Goal: Information Seeking & Learning: Learn about a topic

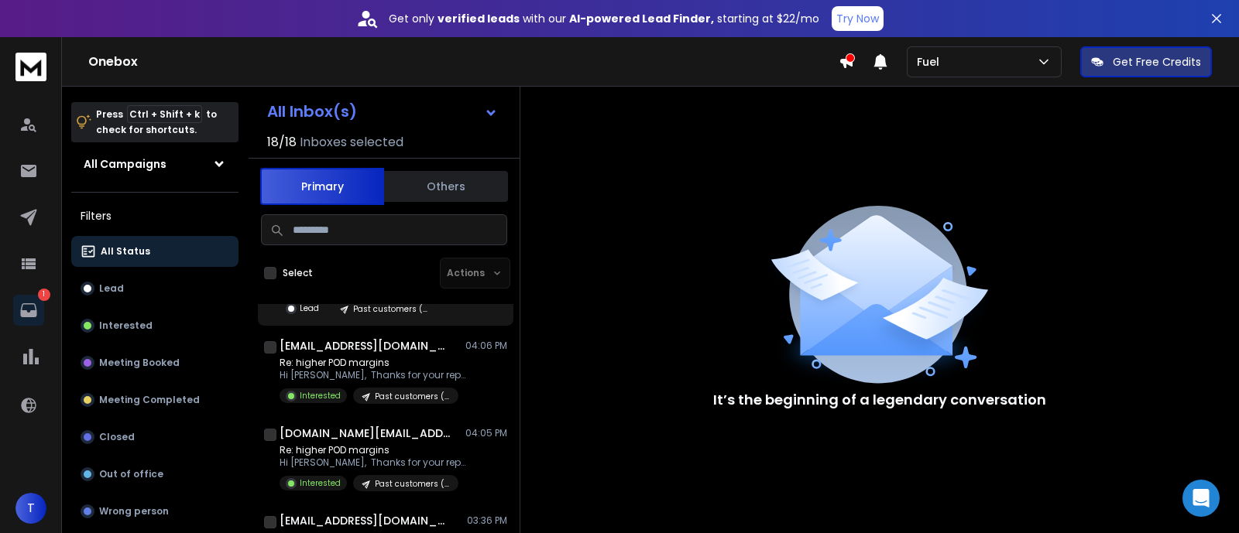
scroll to position [96, 0]
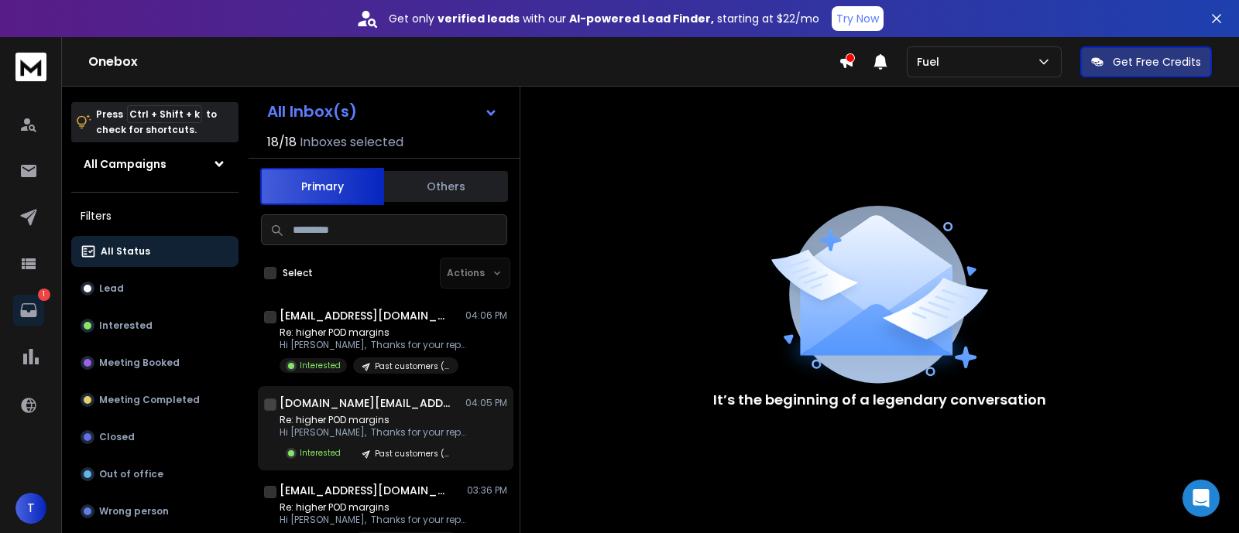
click at [486, 423] on div "Re: higher POD margins Hi [PERSON_NAME], Thanks for your reply! Interested Past…" at bounding box center [393, 437] width 228 height 47
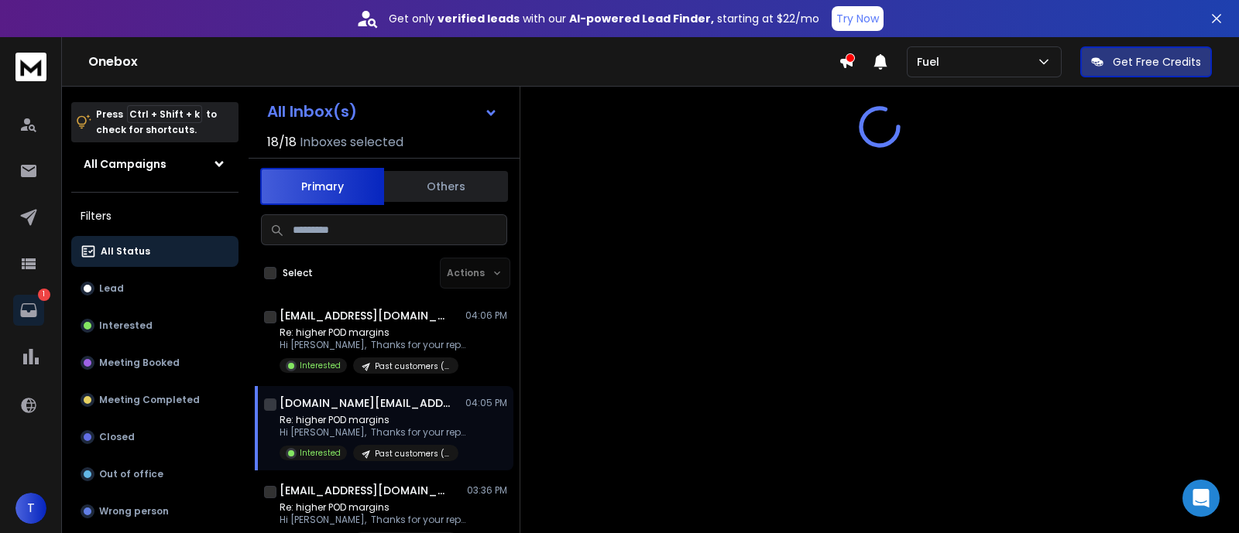
scroll to position [193, 0]
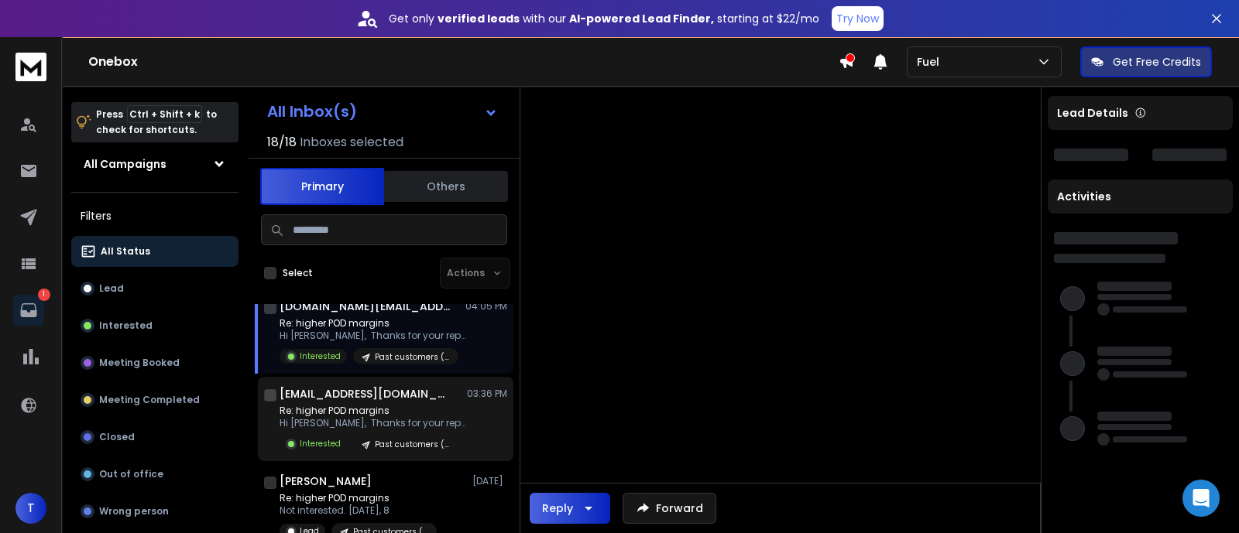
click at [476, 400] on div "[EMAIL_ADDRESS][DOMAIN_NAME] 03:36 PM" at bounding box center [393, 393] width 228 height 15
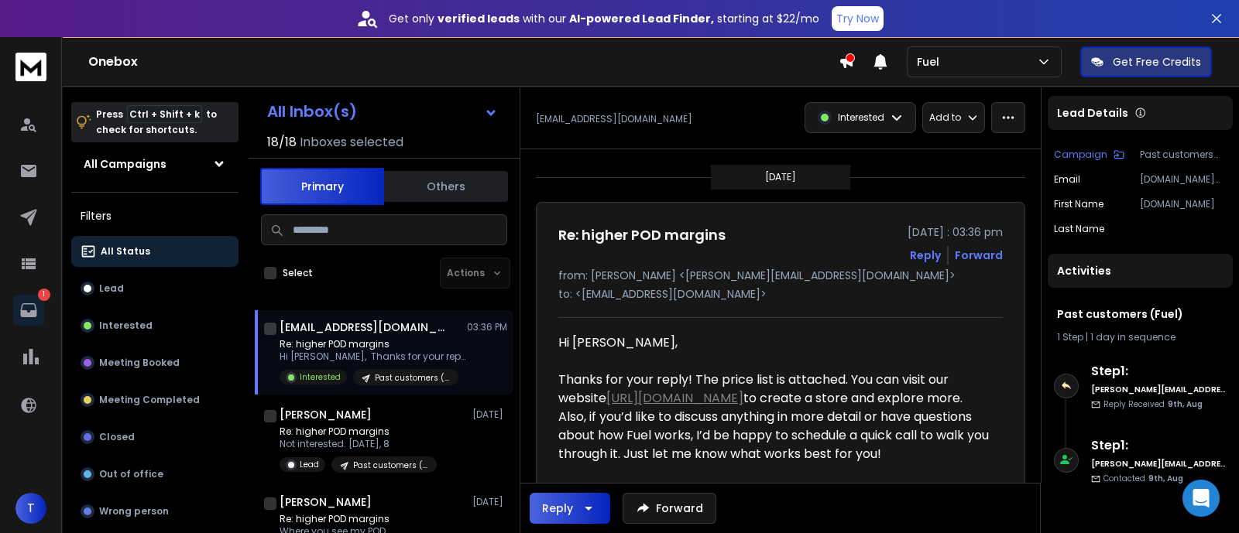
scroll to position [290, 0]
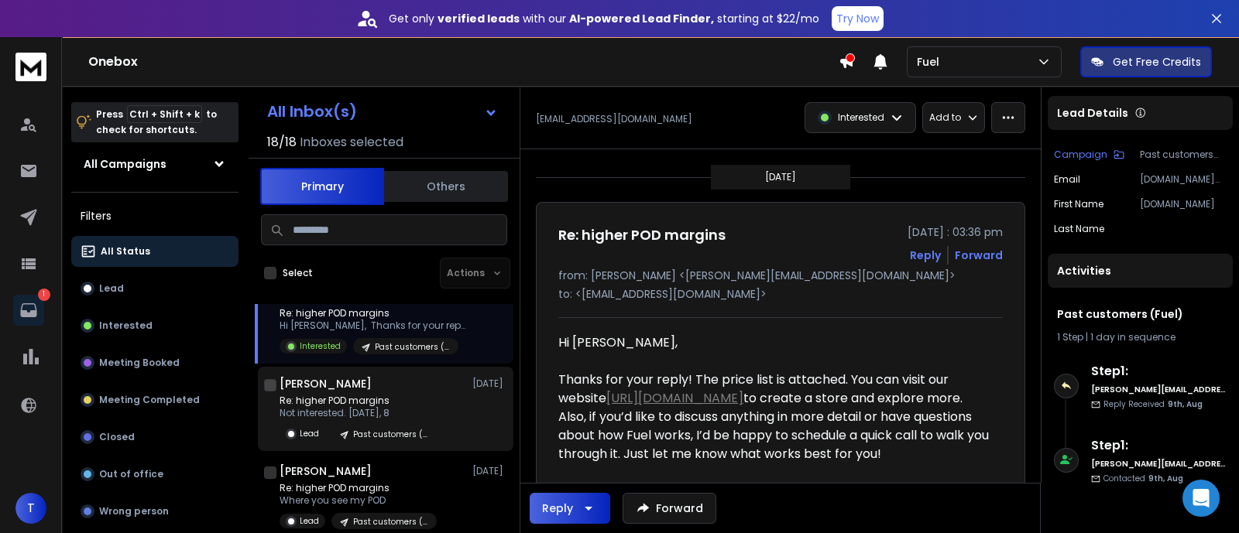
click at [468, 389] on div "[PERSON_NAME] [DATE]" at bounding box center [393, 383] width 228 height 15
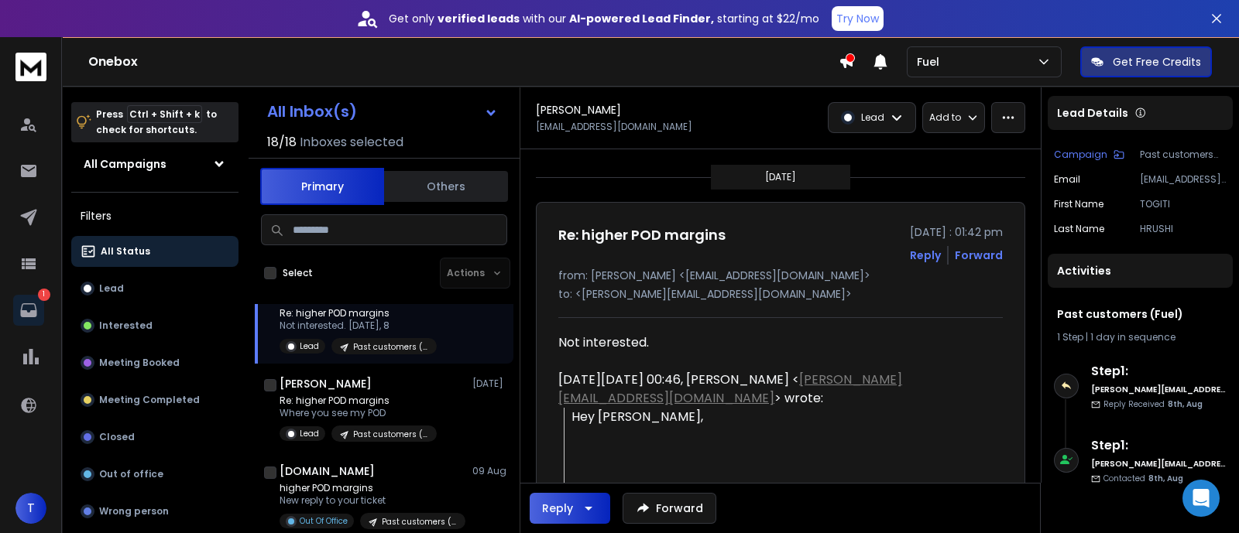
scroll to position [386, 0]
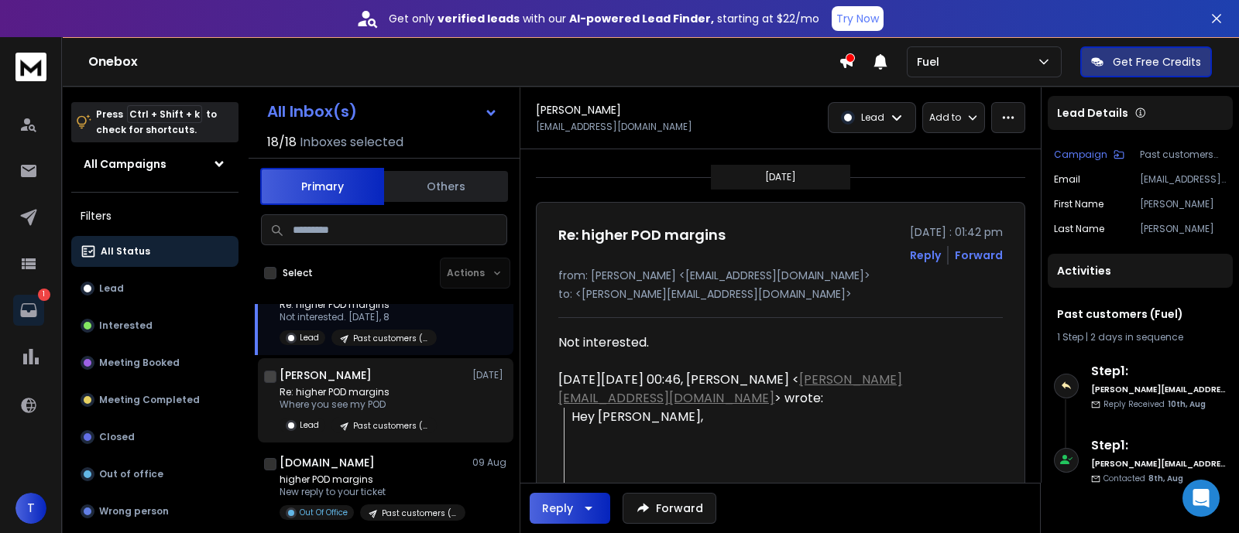
click at [464, 391] on div "Re: higher POD margins Where you see my POD Lead Past customers (Fuel)" at bounding box center [393, 409] width 228 height 47
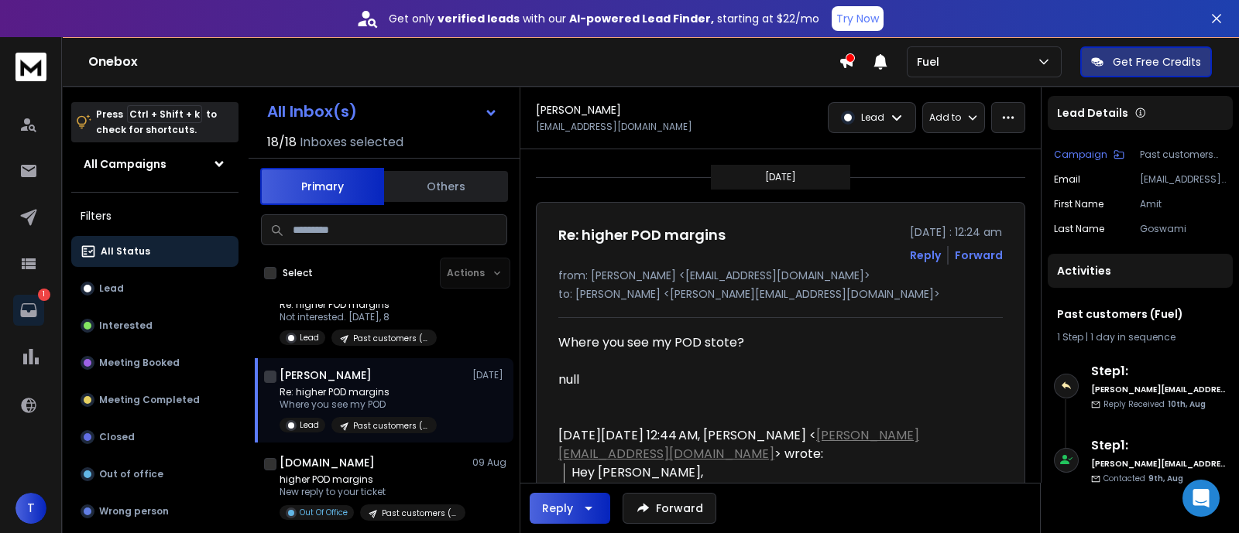
scroll to position [484, 0]
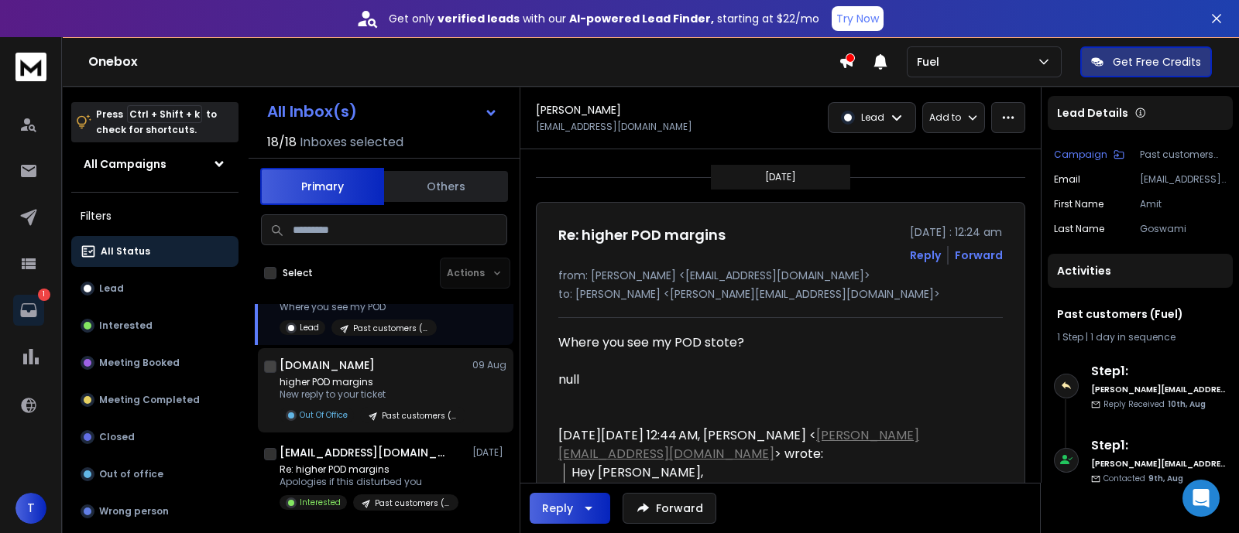
click at [460, 394] on p "New reply to your ticket" at bounding box center [372, 395] width 186 height 12
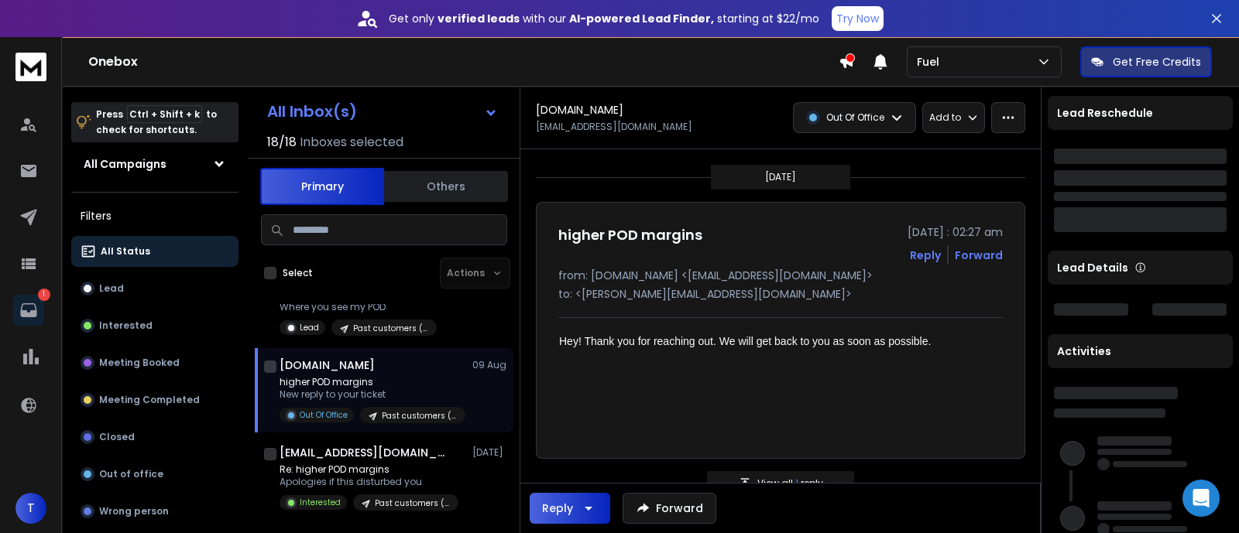
scroll to position [581, 0]
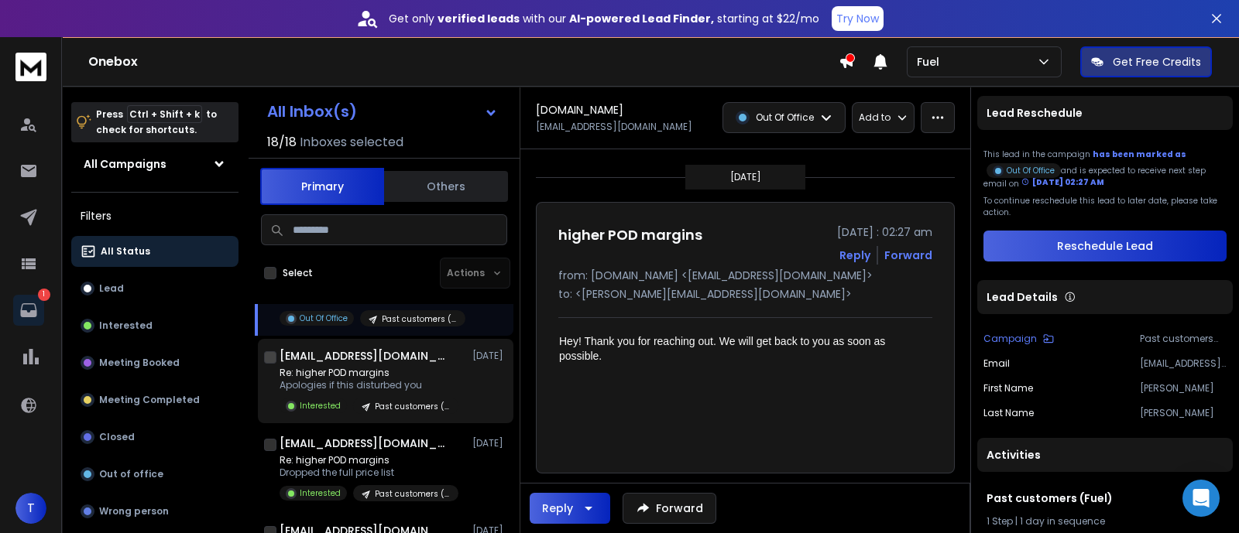
click at [460, 382] on div "Re: higher POD margins Apologies if this disturbed you Interested Past customer…" at bounding box center [393, 390] width 228 height 47
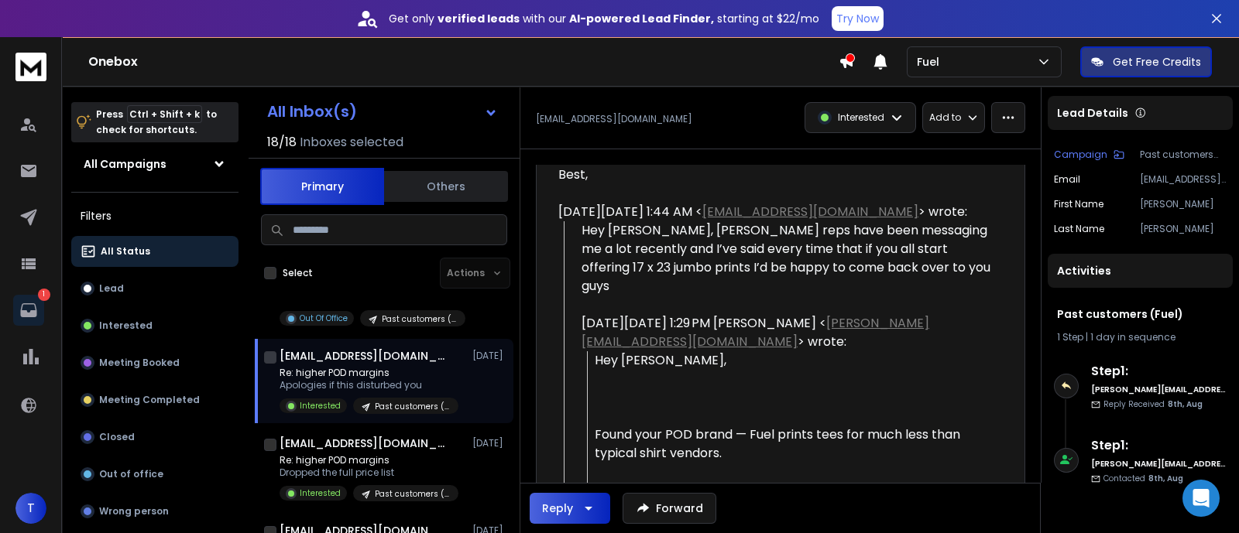
scroll to position [193, 0]
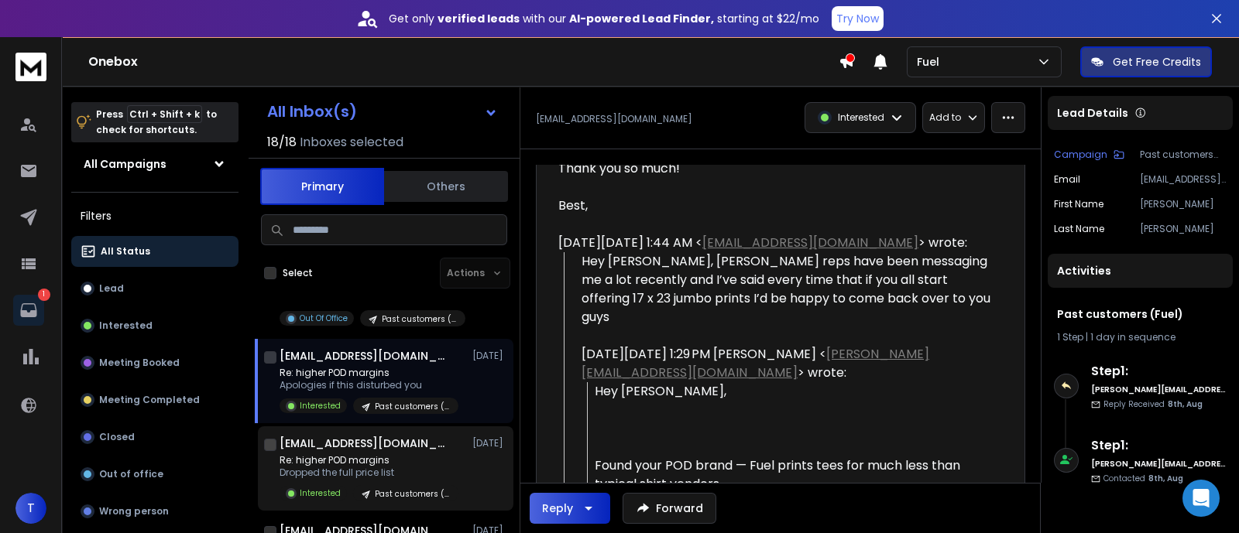
click at [464, 441] on div "[EMAIL_ADDRESS][DOMAIN_NAME] [DATE]" at bounding box center [393, 443] width 228 height 15
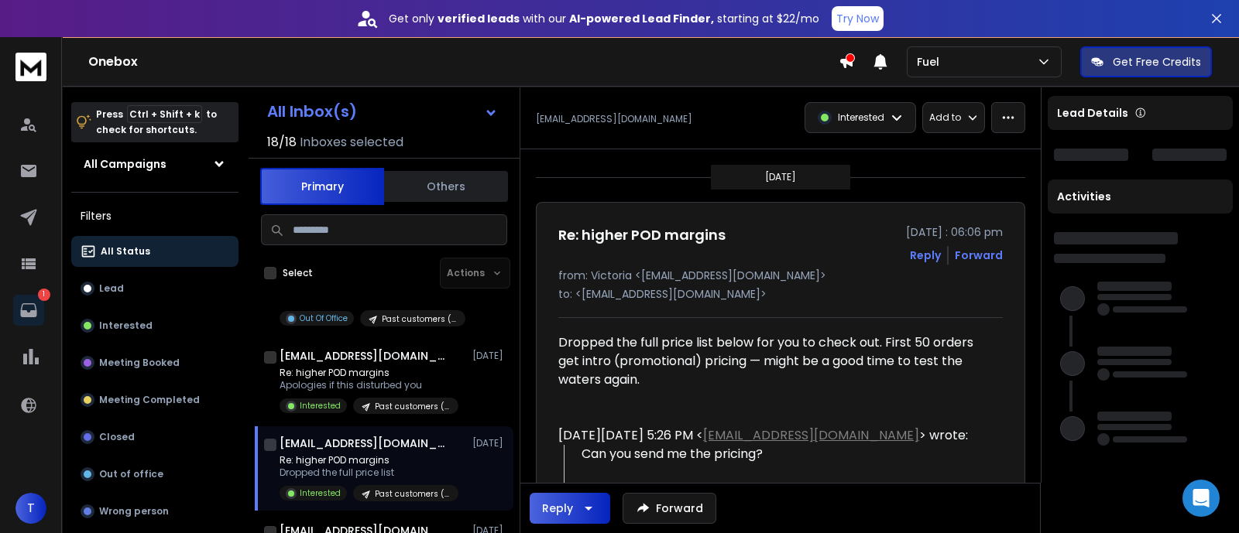
scroll to position [677, 0]
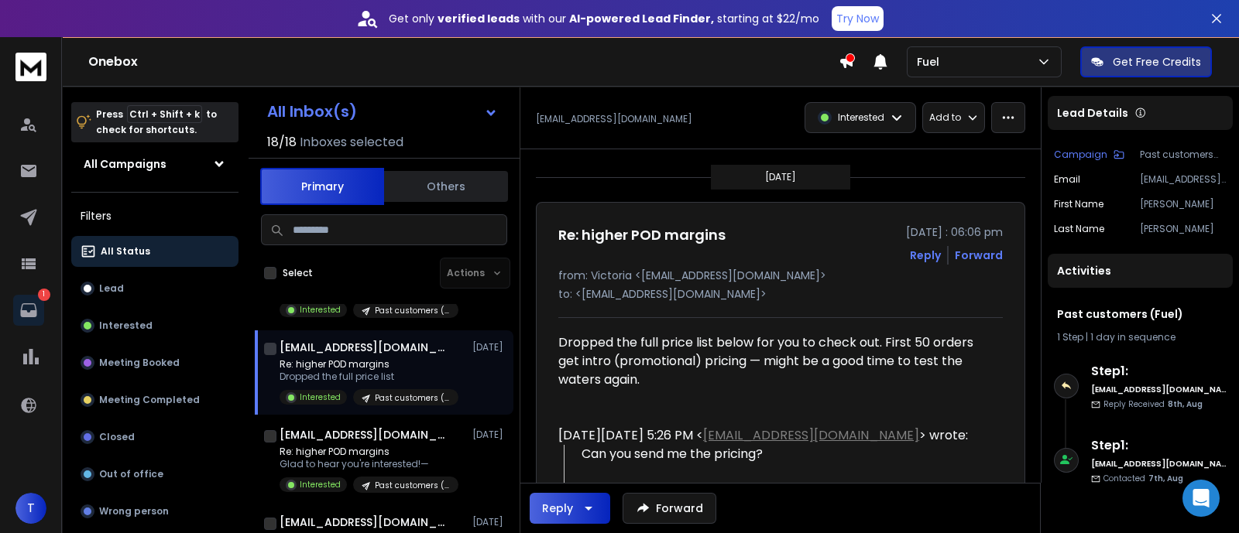
click at [472, 429] on p "[DATE]" at bounding box center [489, 435] width 35 height 12
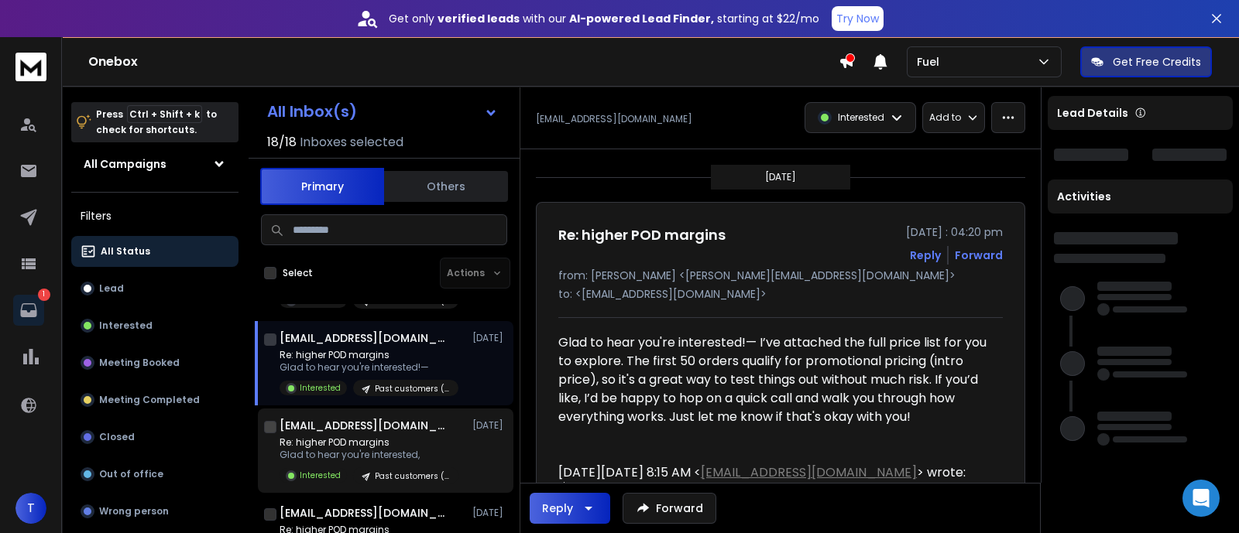
click at [470, 410] on div "[EMAIL_ADDRESS][DOMAIN_NAME] [DATE] Re: higher POD margins Glad to hear you're …" at bounding box center [385, 451] width 255 height 84
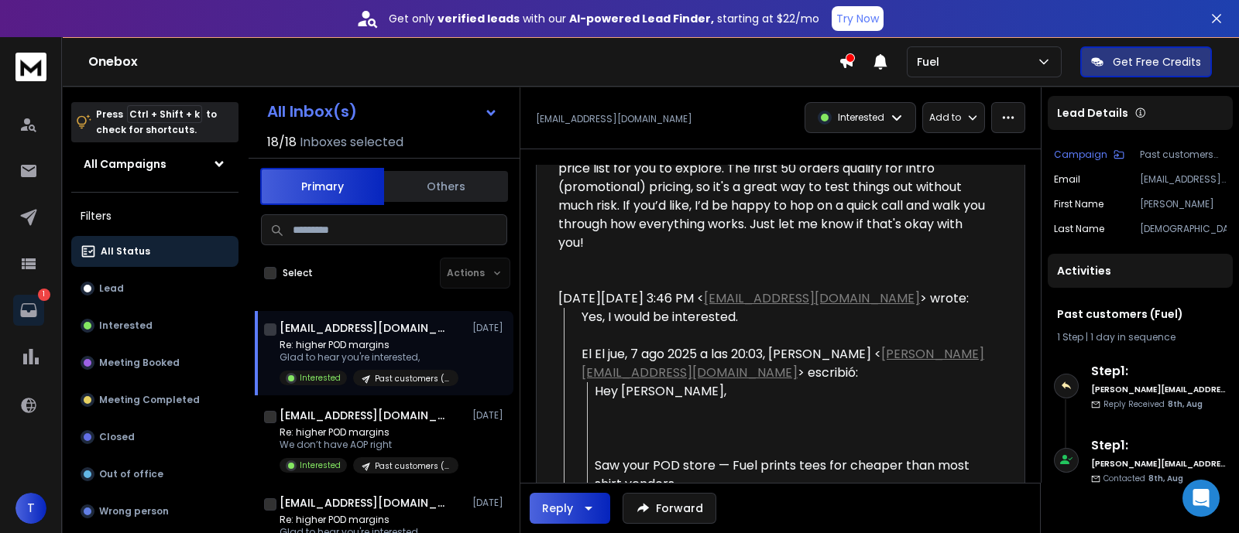
scroll to position [290, 0]
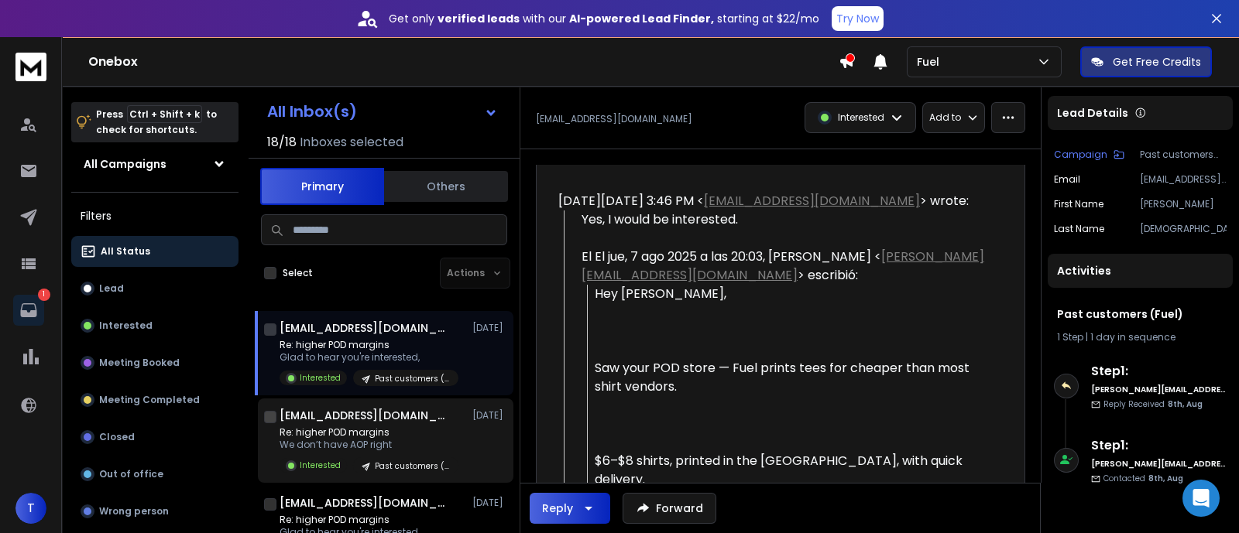
click at [421, 431] on p "Re: higher POD margins" at bounding box center [368, 433] width 179 height 12
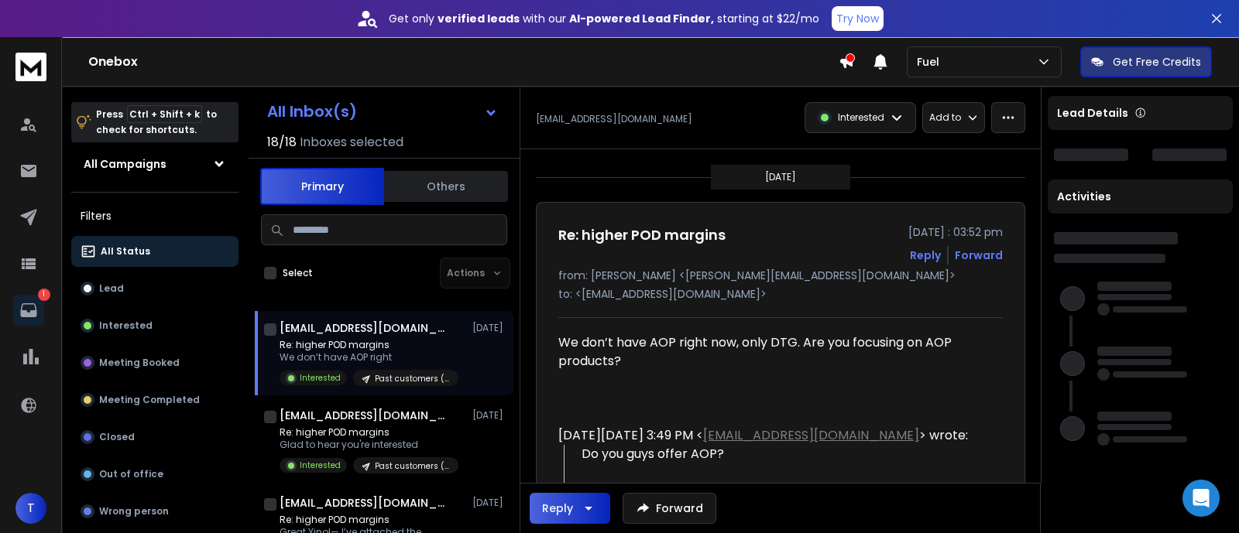
scroll to position [968, 0]
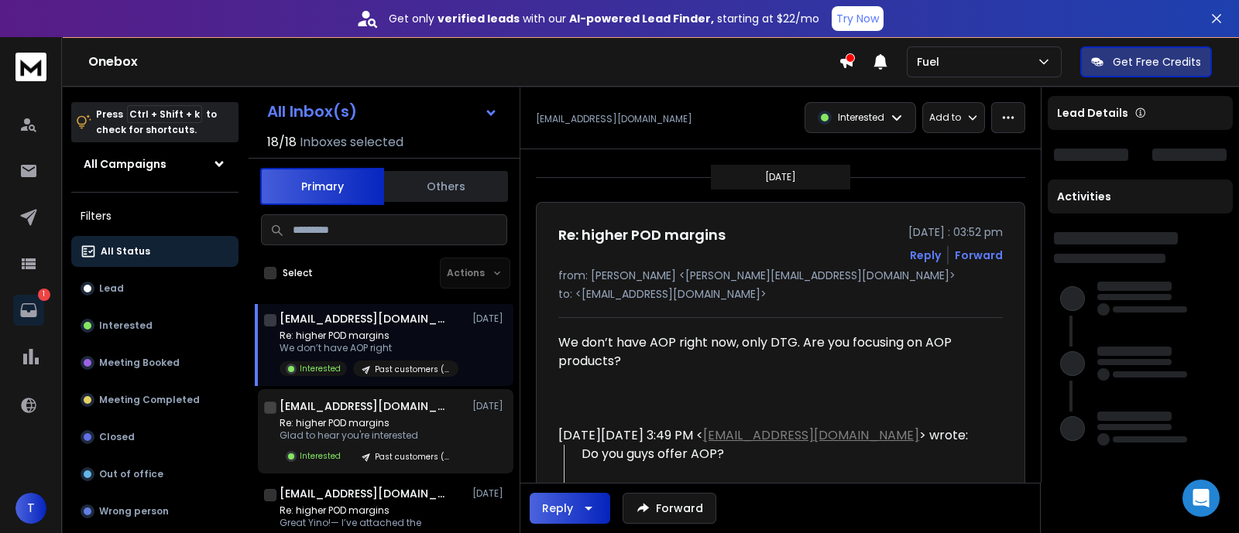
click at [444, 427] on p "Re: higher POD margins" at bounding box center [368, 423] width 179 height 12
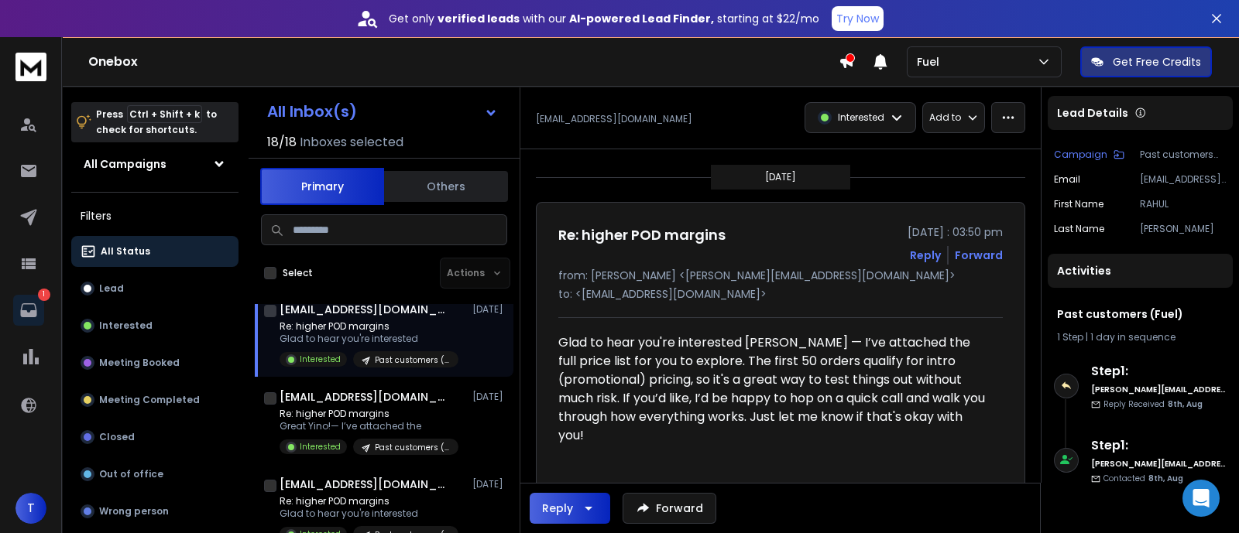
scroll to position [96, 0]
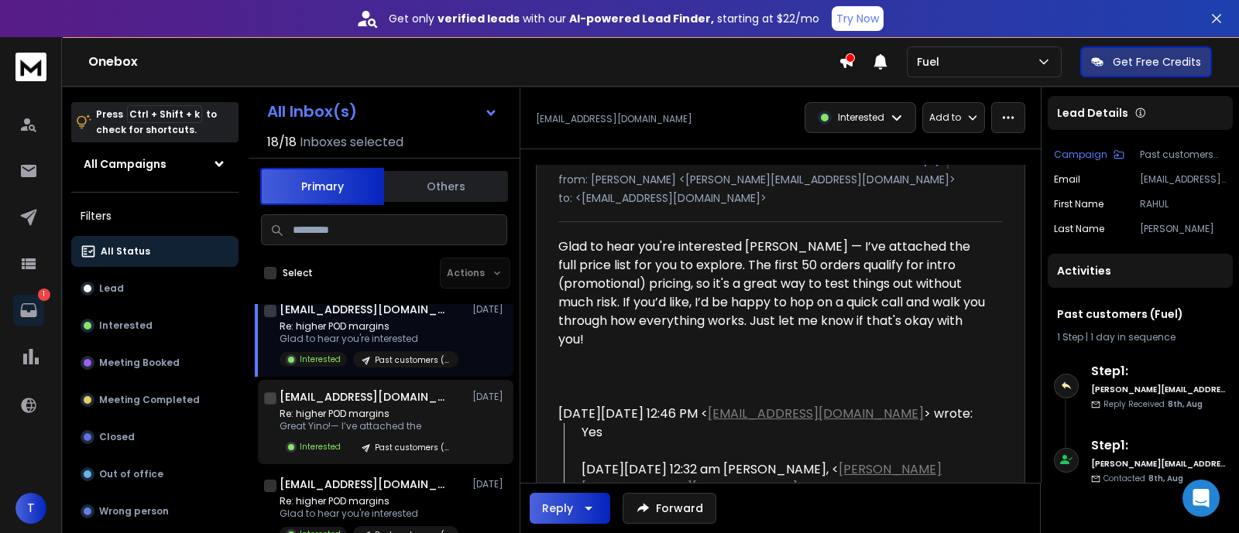
click at [449, 415] on p "Re: higher POD margins" at bounding box center [368, 414] width 179 height 12
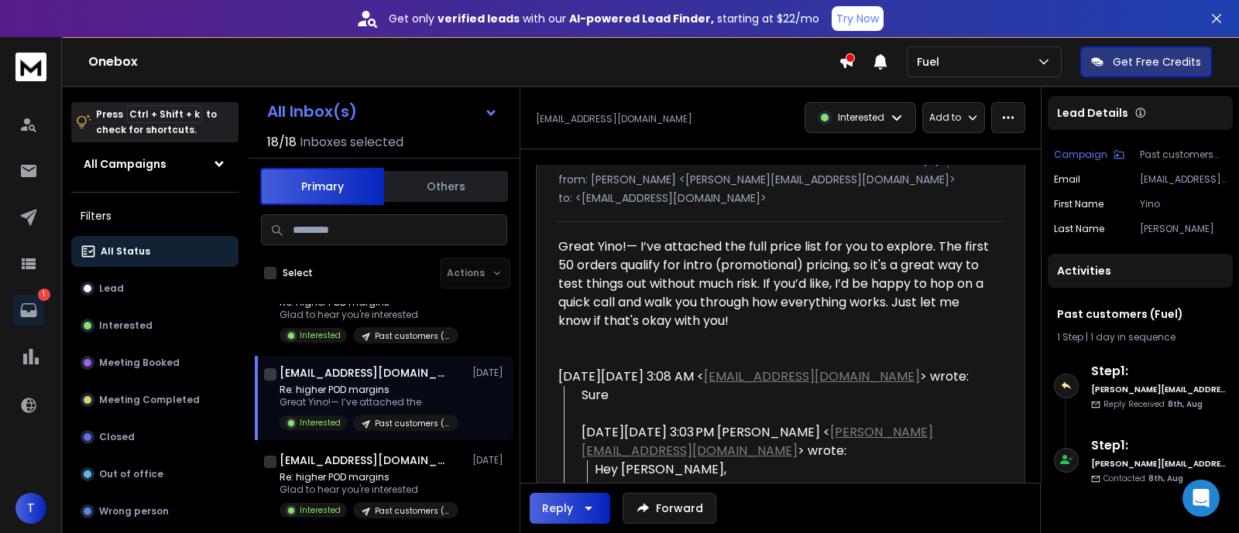
scroll to position [1161, 0]
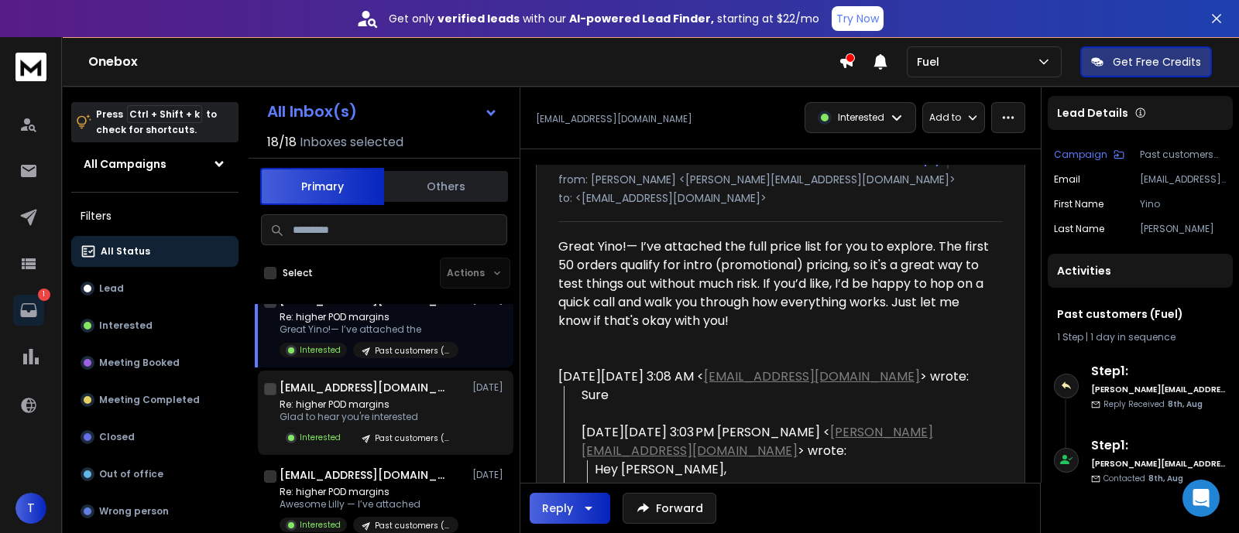
click at [444, 409] on p "Re: higher POD margins" at bounding box center [368, 405] width 179 height 12
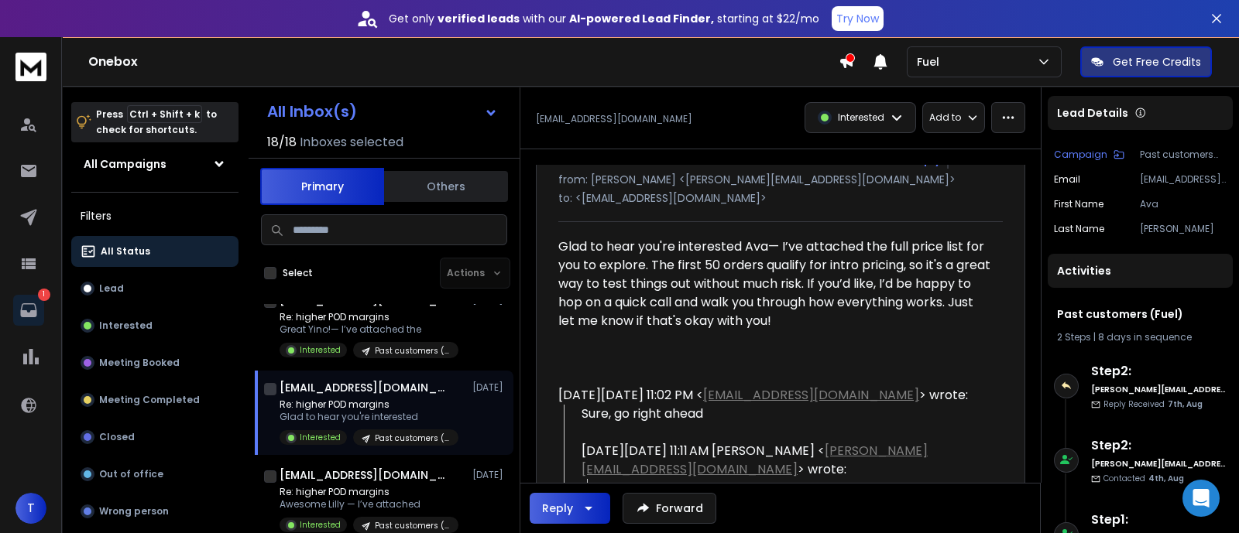
scroll to position [1257, 0]
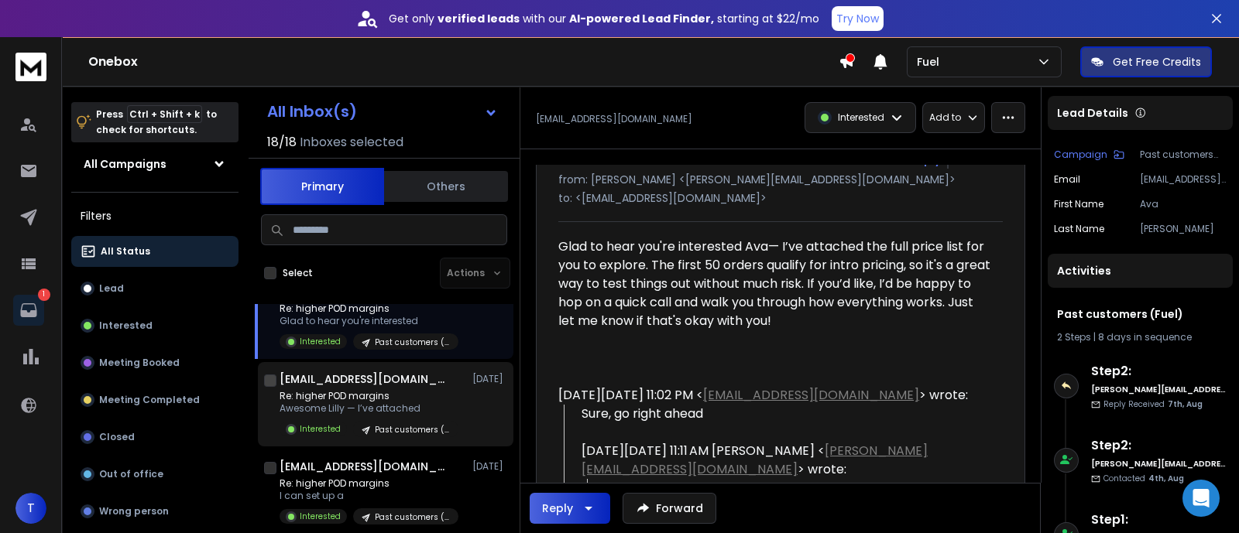
click at [430, 403] on p "Awesome Lilly — I’ve attached" at bounding box center [368, 409] width 179 height 12
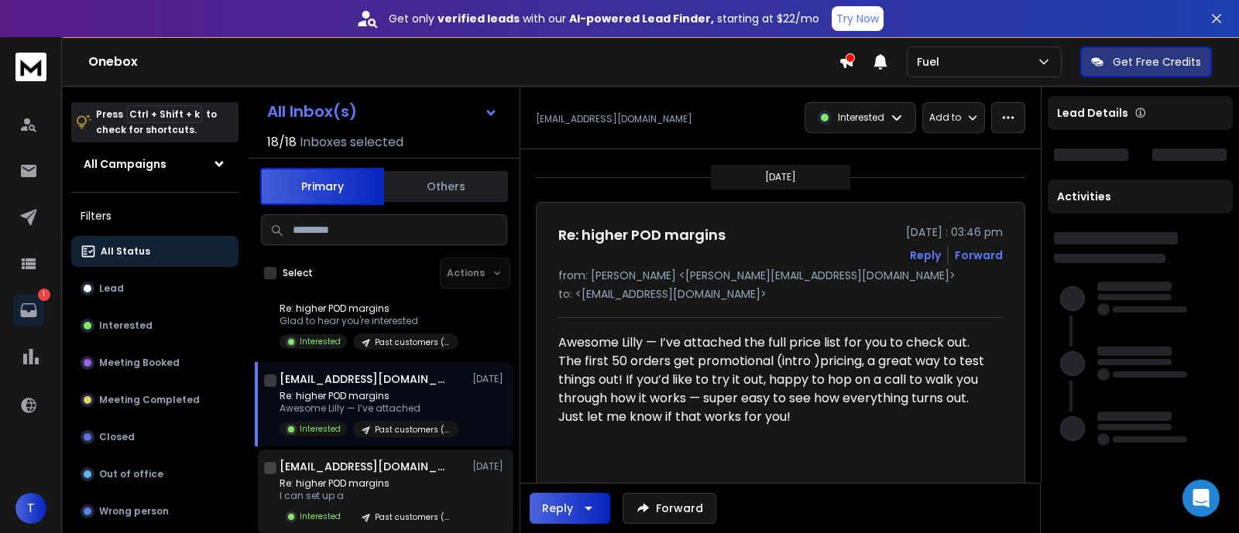
click at [451, 460] on div "[EMAIL_ADDRESS][DOMAIN_NAME] [DATE]" at bounding box center [393, 466] width 228 height 15
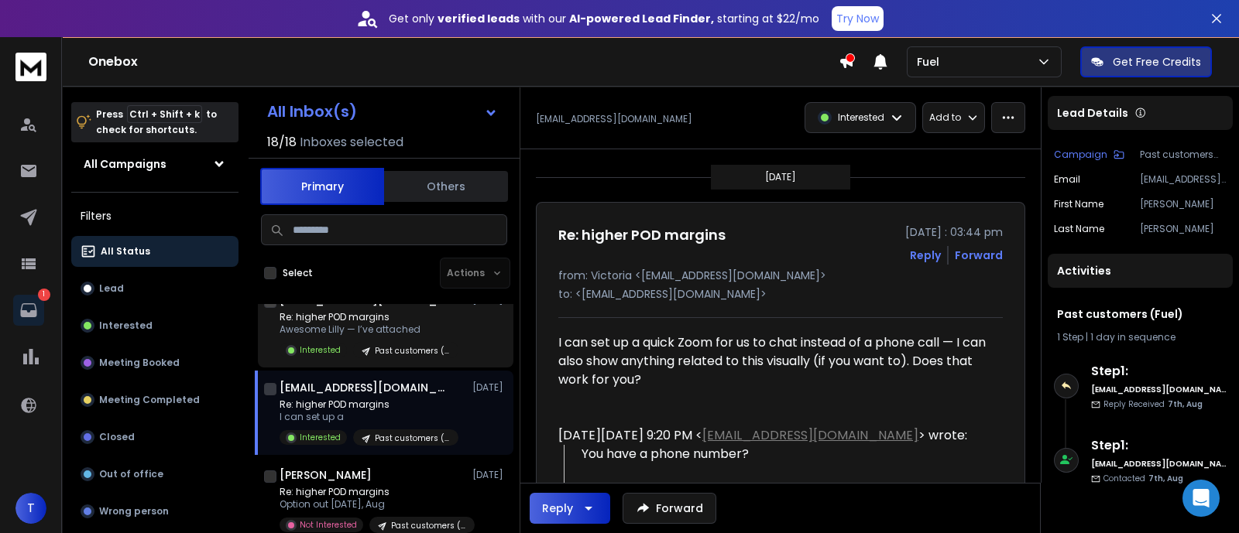
scroll to position [1354, 0]
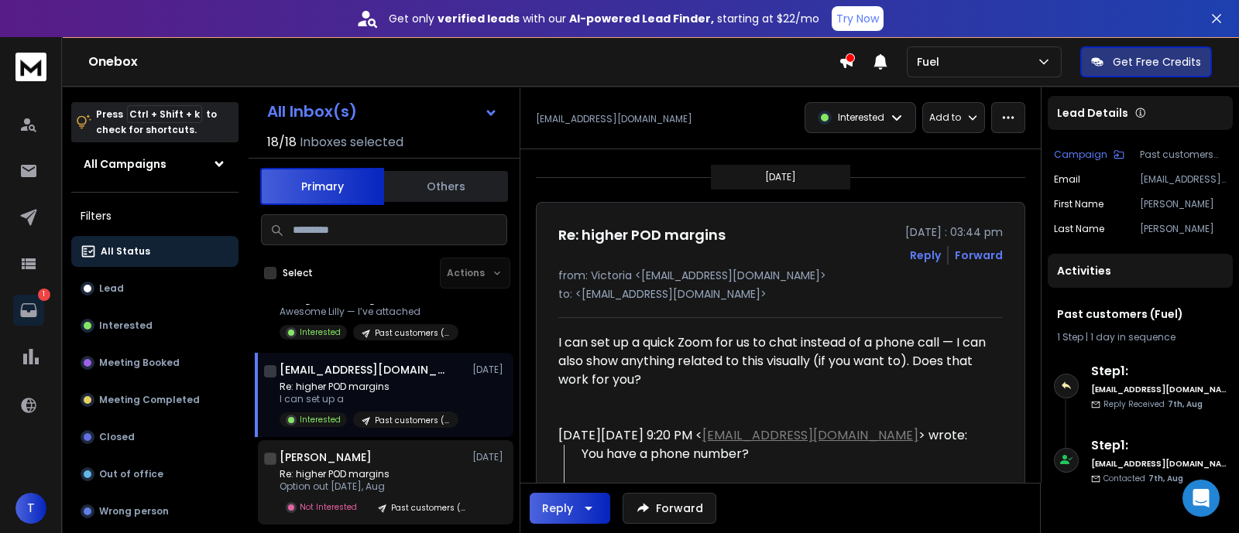
click at [447, 452] on div "[PERSON_NAME] [DATE]" at bounding box center [393, 457] width 228 height 15
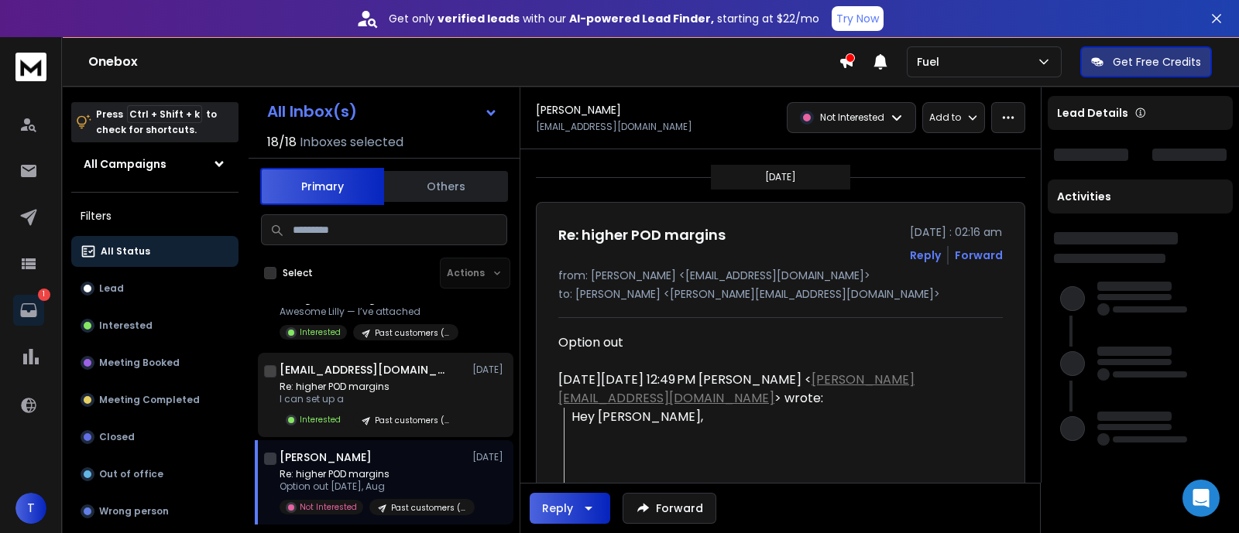
scroll to position [1451, 0]
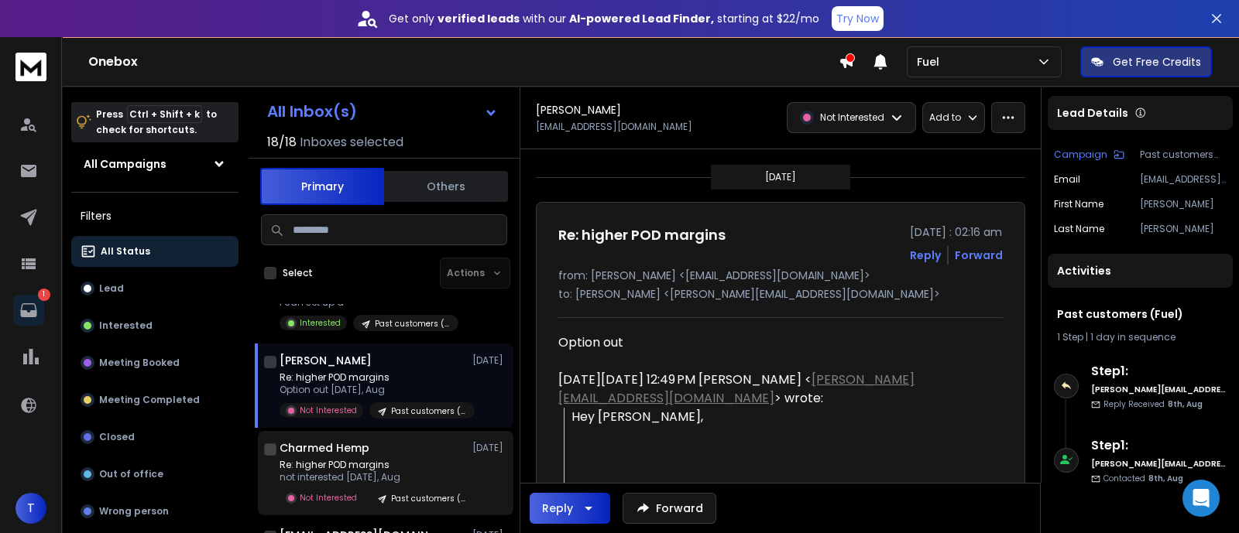
click at [442, 450] on div "Charmed Hemp [DATE]" at bounding box center [393, 447] width 228 height 15
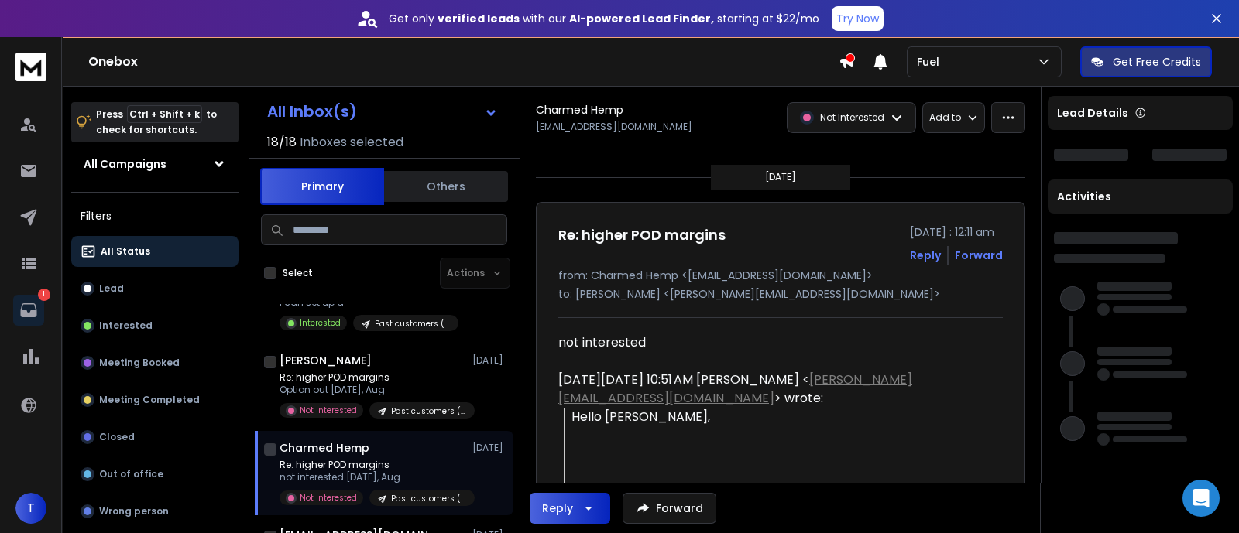
scroll to position [1547, 0]
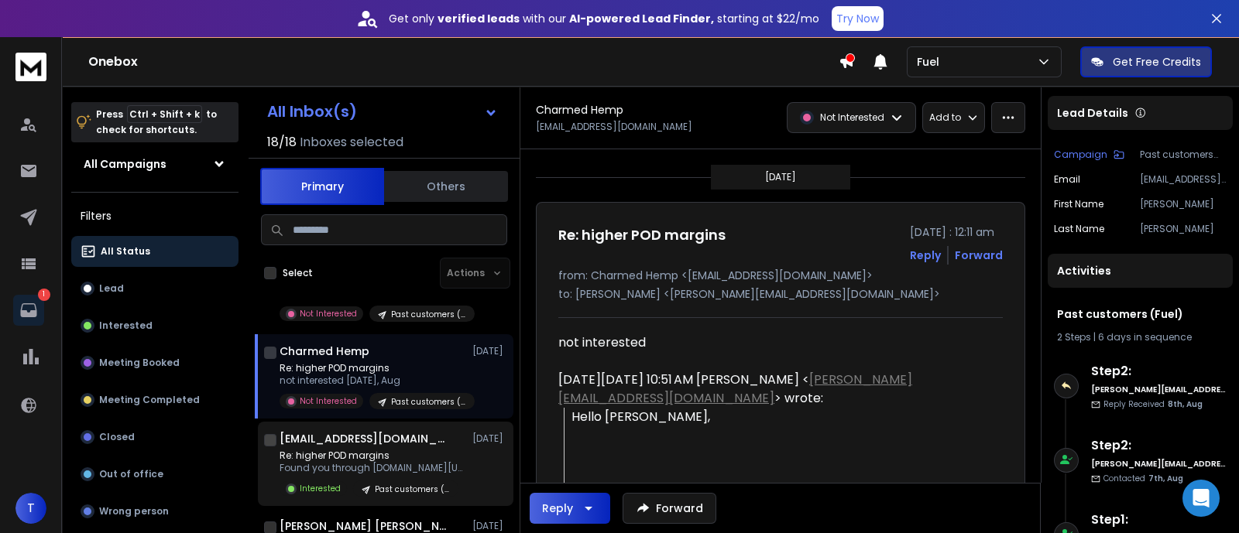
click at [448, 444] on div "[EMAIL_ADDRESS][DOMAIN_NAME] [DATE]" at bounding box center [393, 438] width 228 height 15
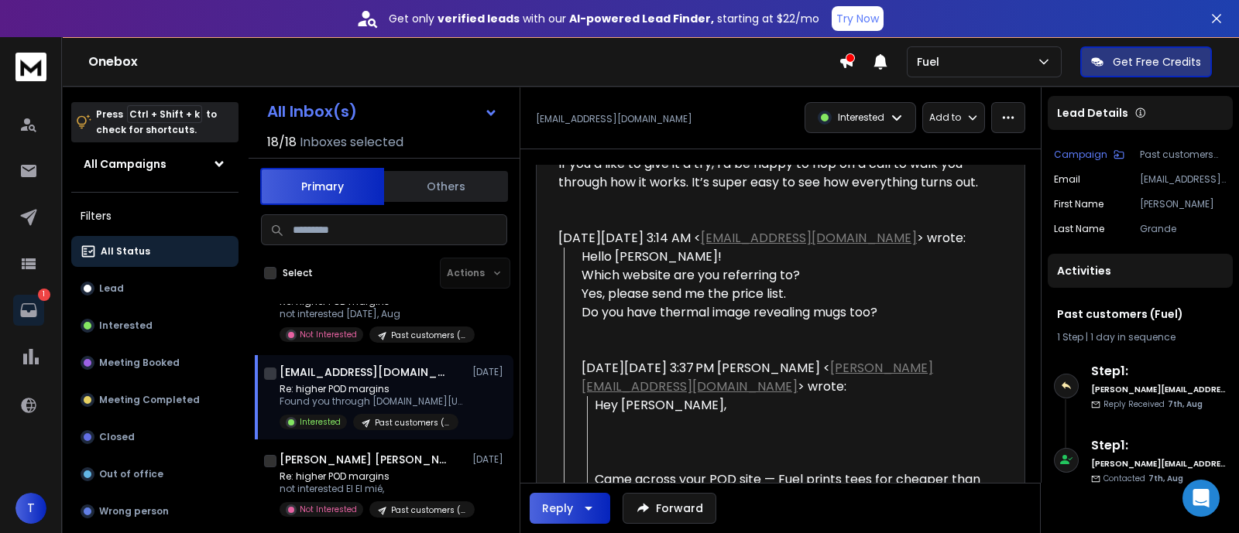
scroll to position [1645, 0]
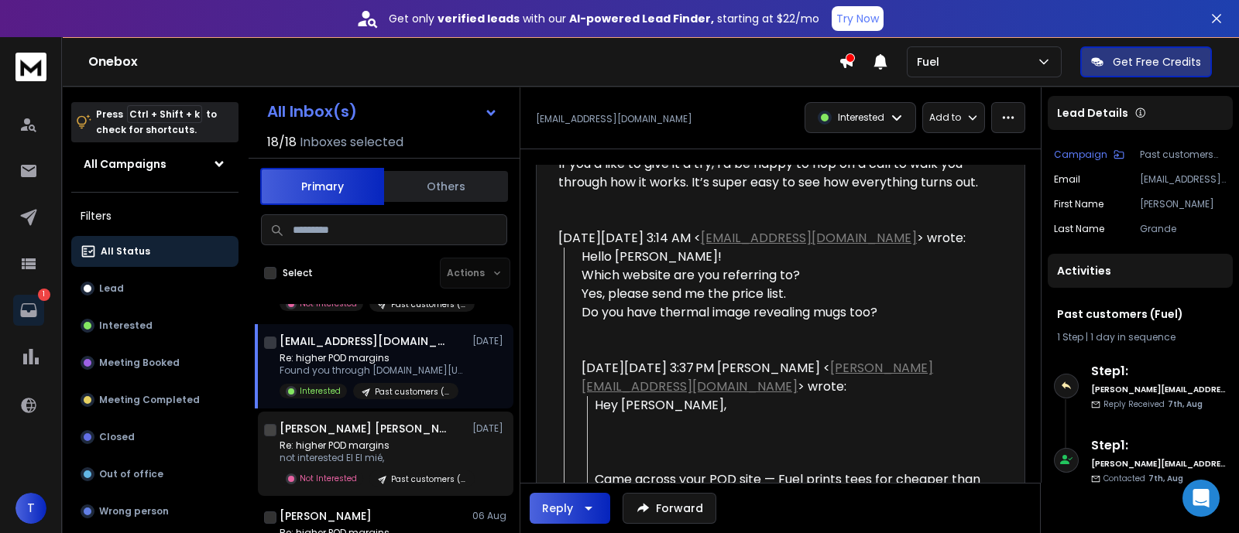
click at [449, 431] on h1 "[PERSON_NAME] [PERSON_NAME]" at bounding box center [364, 428] width 170 height 15
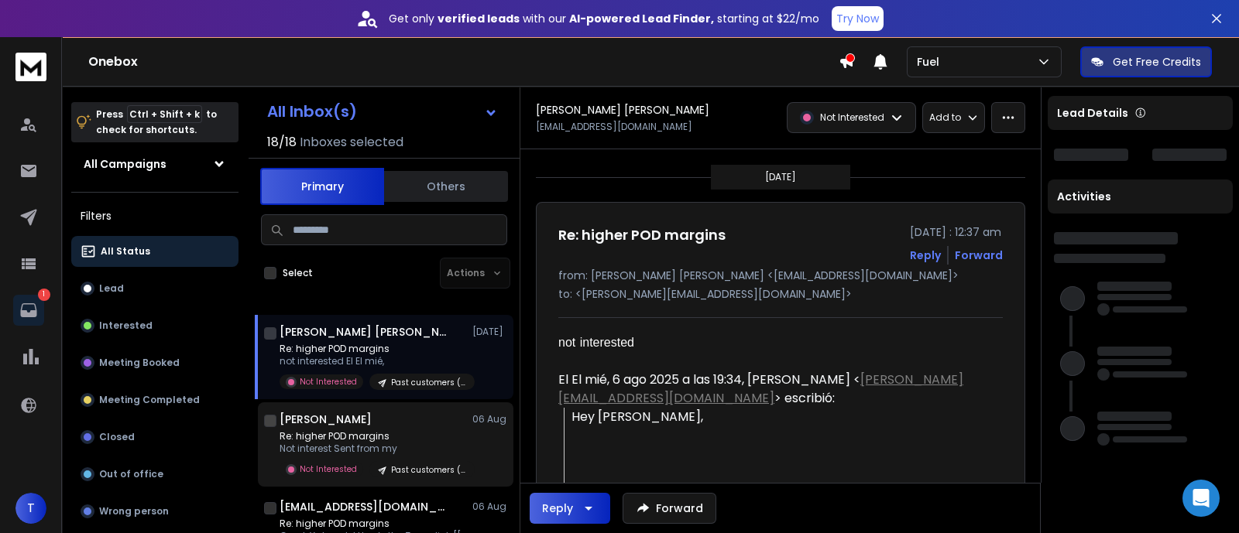
click at [458, 419] on div "[PERSON_NAME] [DATE]" at bounding box center [393, 419] width 228 height 15
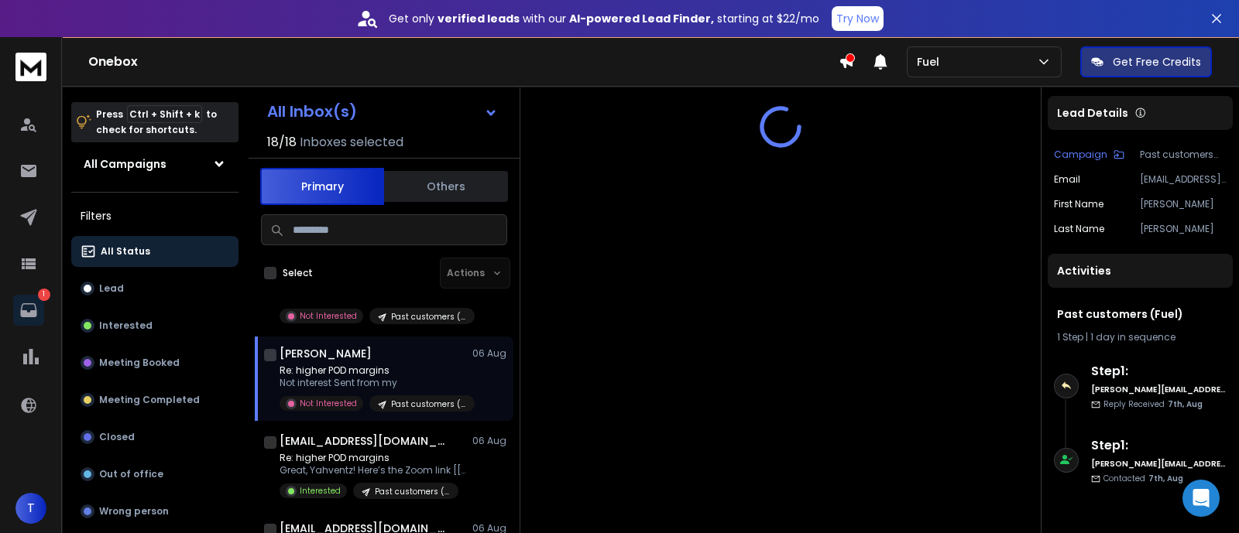
scroll to position [1838, 0]
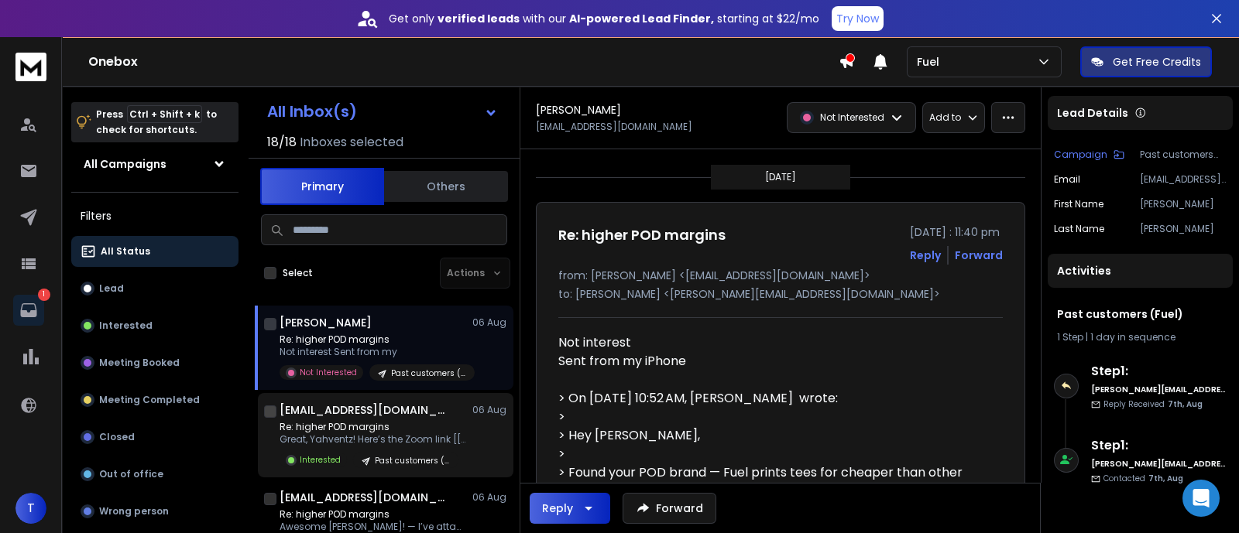
click at [460, 415] on div "[EMAIL_ADDRESS][DOMAIN_NAME] [DATE]" at bounding box center [393, 410] width 228 height 15
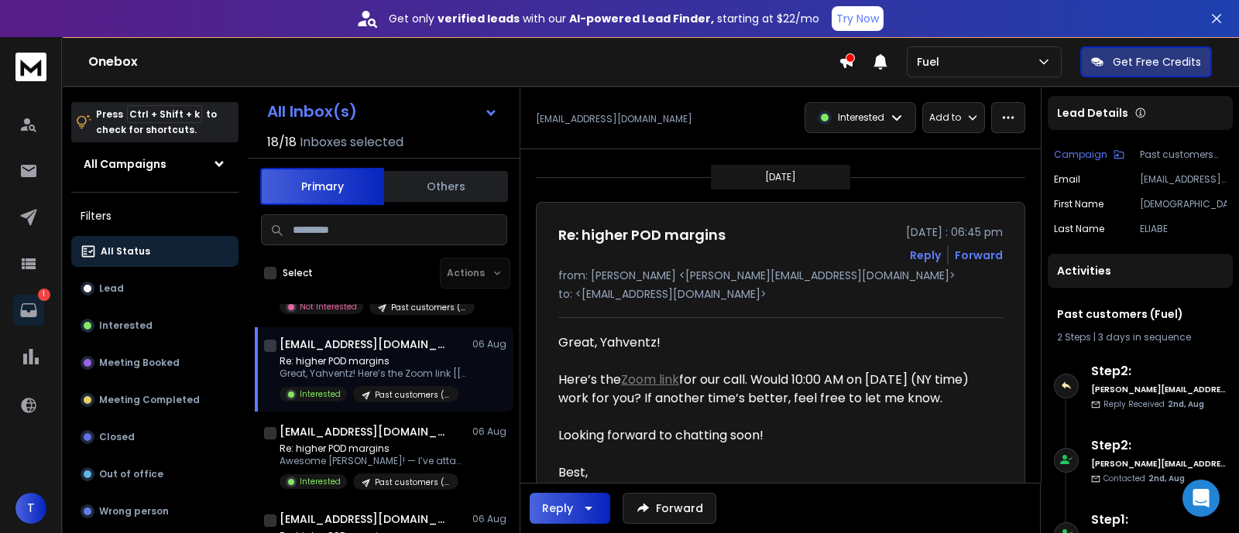
scroll to position [1935, 0]
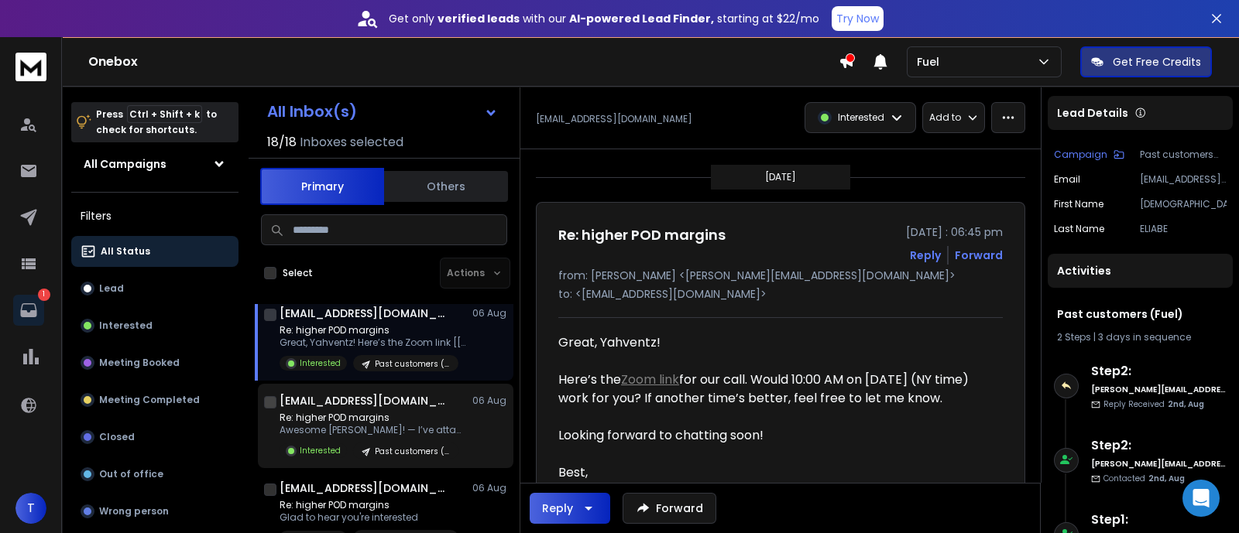
click at [473, 403] on p "06 Aug" at bounding box center [489, 401] width 35 height 12
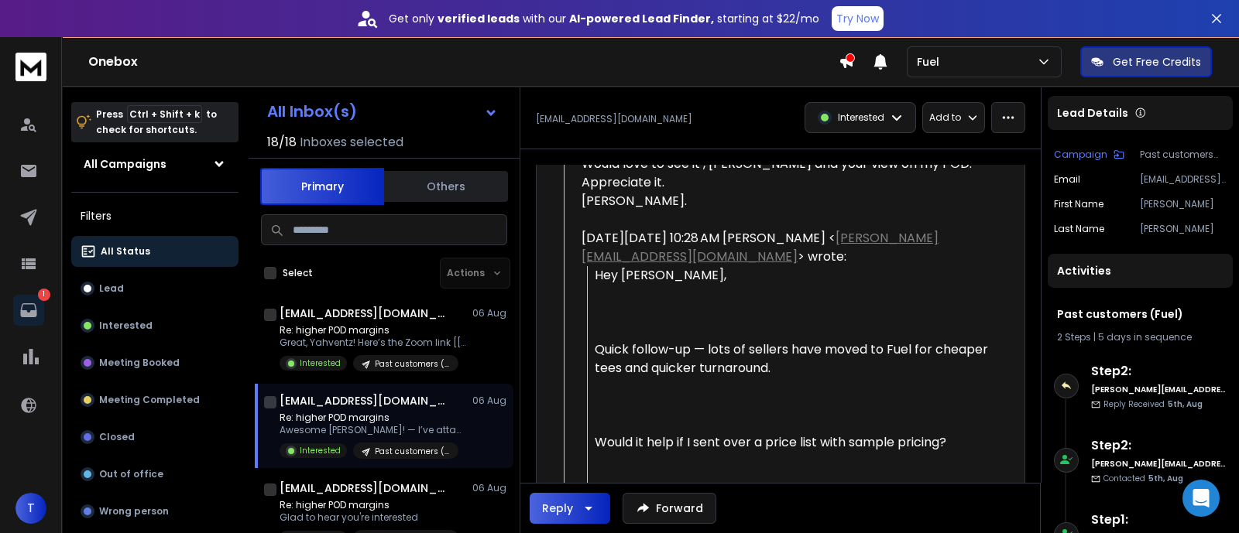
scroll to position [677, 0]
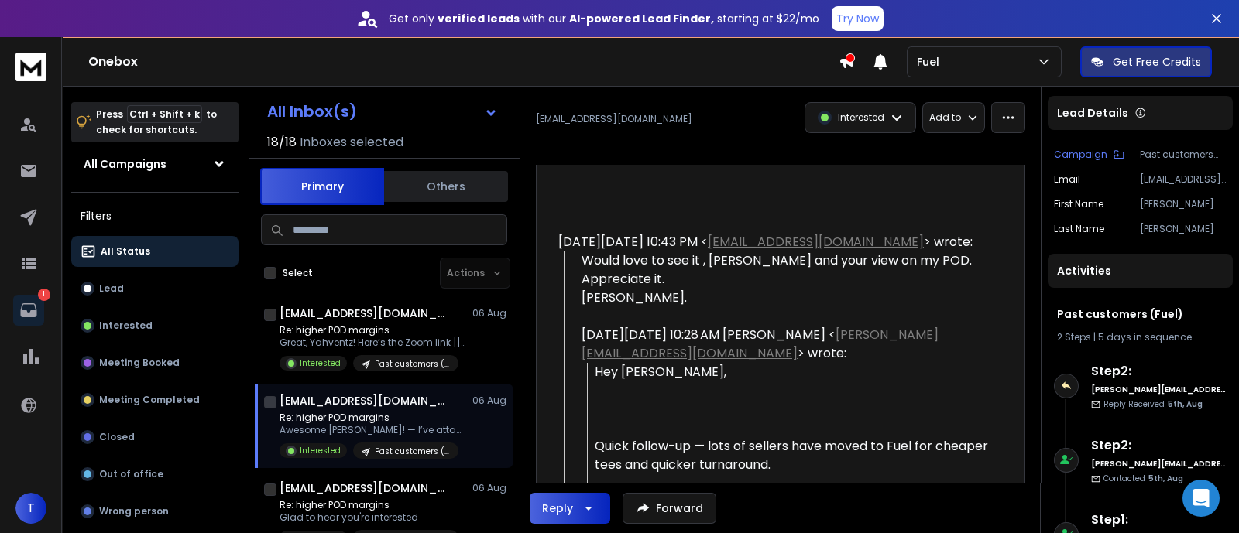
click at [862, 289] on div "Would love to see it , [PERSON_NAME] and your view on my POD. Appreciate it." at bounding box center [785, 270] width 409 height 37
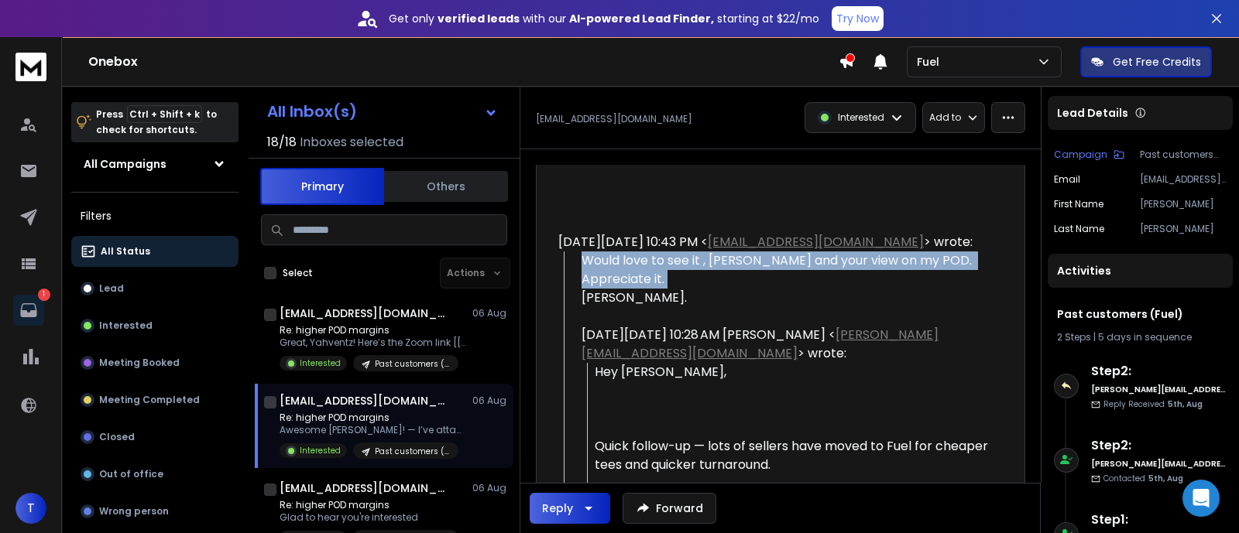
click at [862, 289] on div "Would love to see it , [PERSON_NAME] and your view on my POD. Appreciate it." at bounding box center [785, 270] width 409 height 37
click at [882, 289] on div "Would love to see it , [PERSON_NAME] and your view on my POD. Appreciate it." at bounding box center [785, 270] width 409 height 37
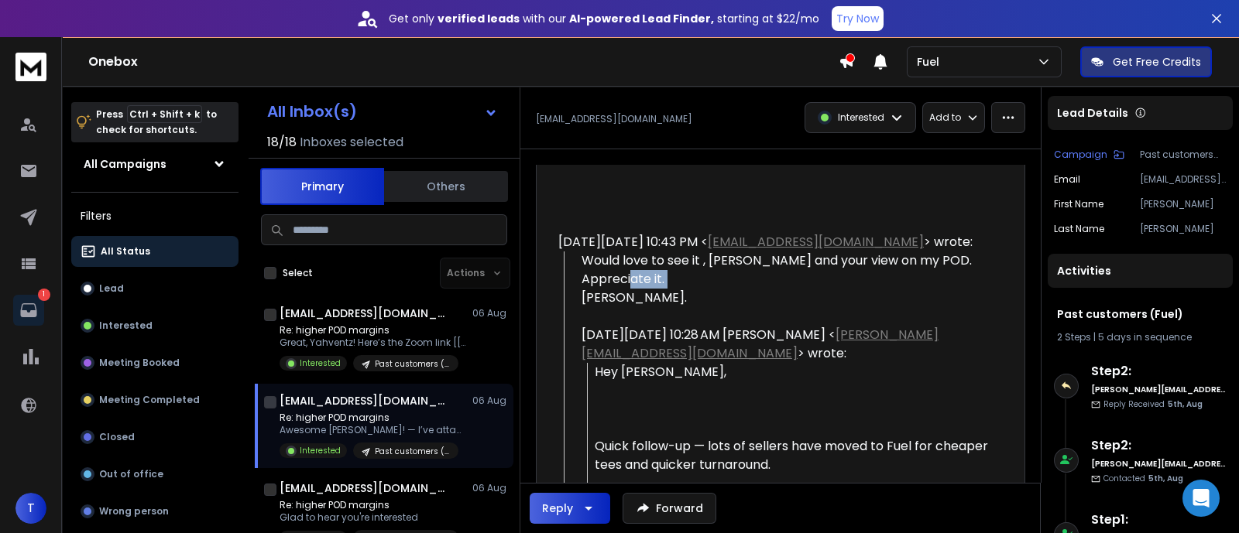
click at [882, 289] on div "Would love to see it , [PERSON_NAME] and your view on my POD. Appreciate it." at bounding box center [785, 270] width 409 height 37
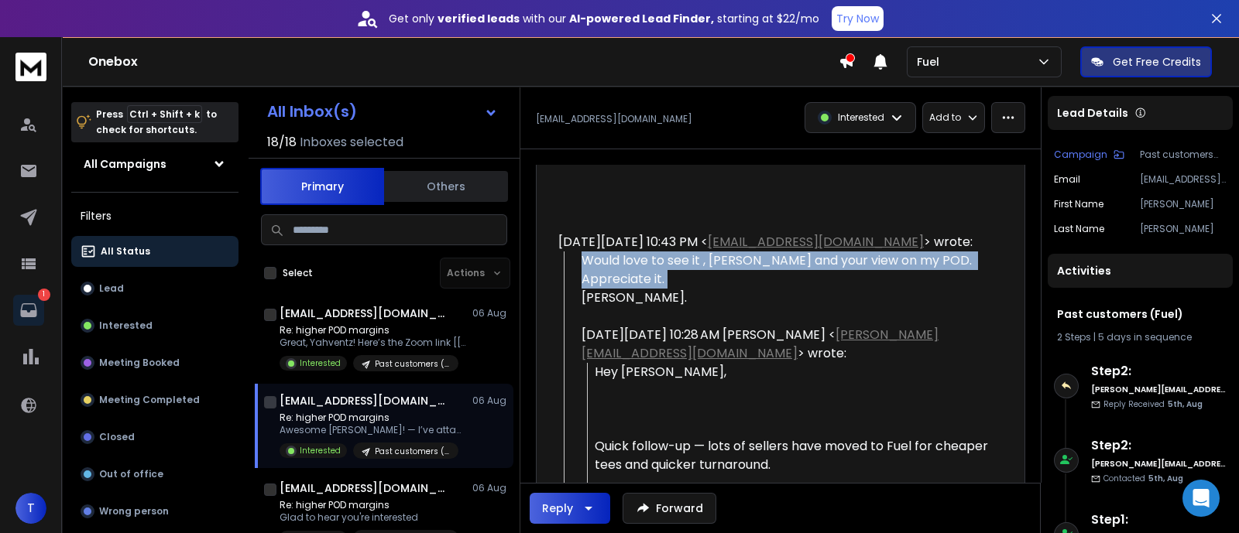
click at [882, 289] on div "Would love to see it , [PERSON_NAME] and your view on my POD. Appreciate it." at bounding box center [785, 270] width 409 height 37
click at [884, 289] on div "Would love to see it , [PERSON_NAME] and your view on my POD. Appreciate it." at bounding box center [785, 270] width 409 height 37
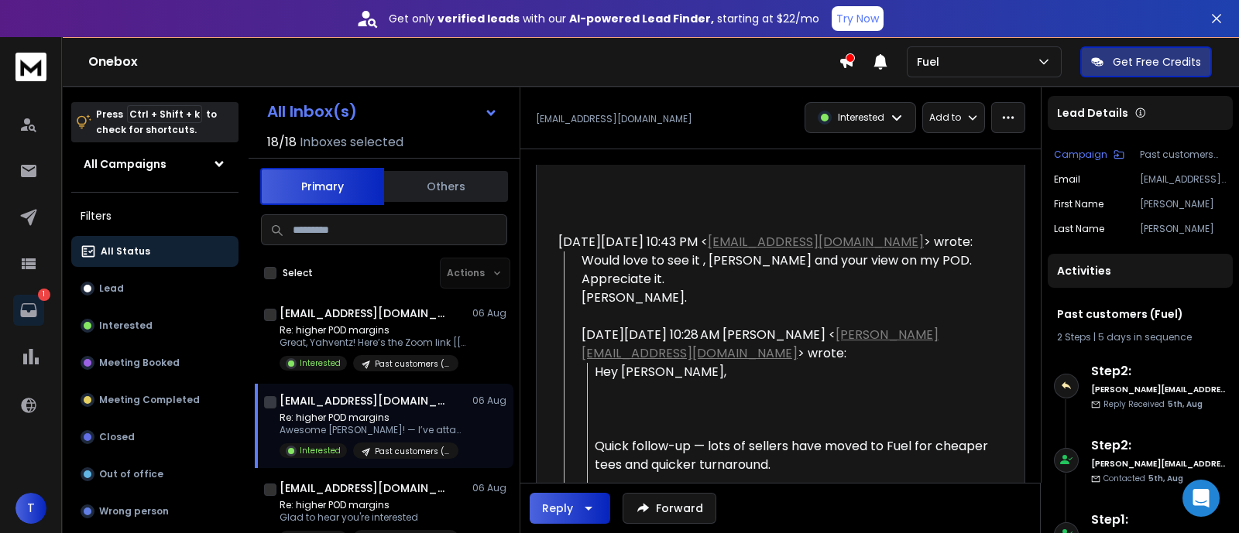
click at [882, 307] on div "[PERSON_NAME]." at bounding box center [785, 298] width 409 height 19
click at [891, 289] on div "Would love to see it , [PERSON_NAME] and your view on my POD. Appreciate it." at bounding box center [785, 270] width 409 height 37
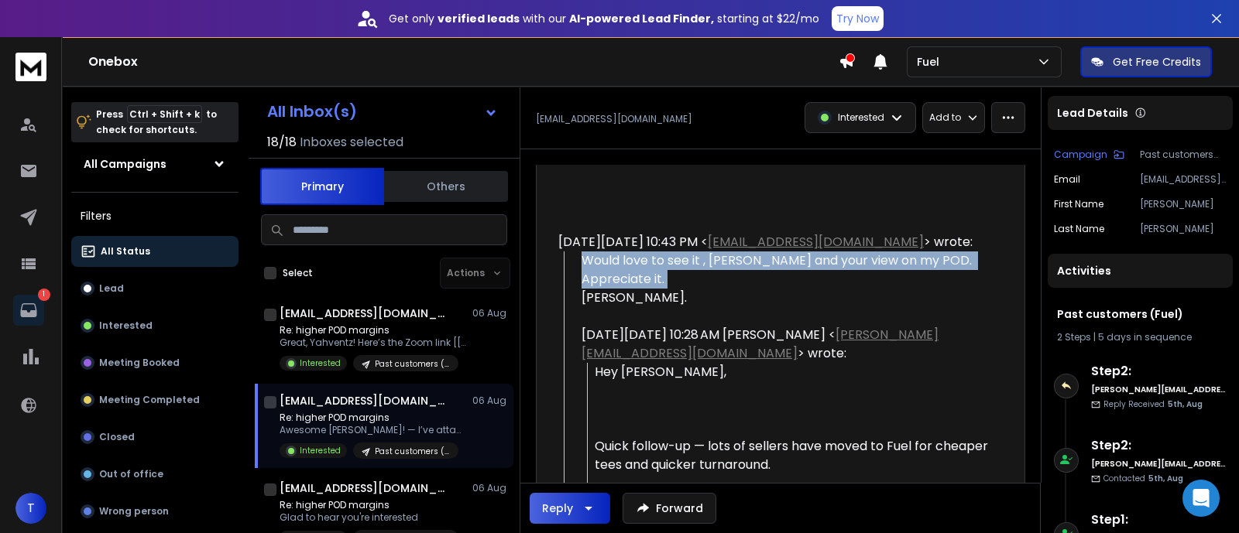
click at [891, 289] on div "Would love to see it , [PERSON_NAME] and your view on my POD. Appreciate it." at bounding box center [785, 270] width 409 height 37
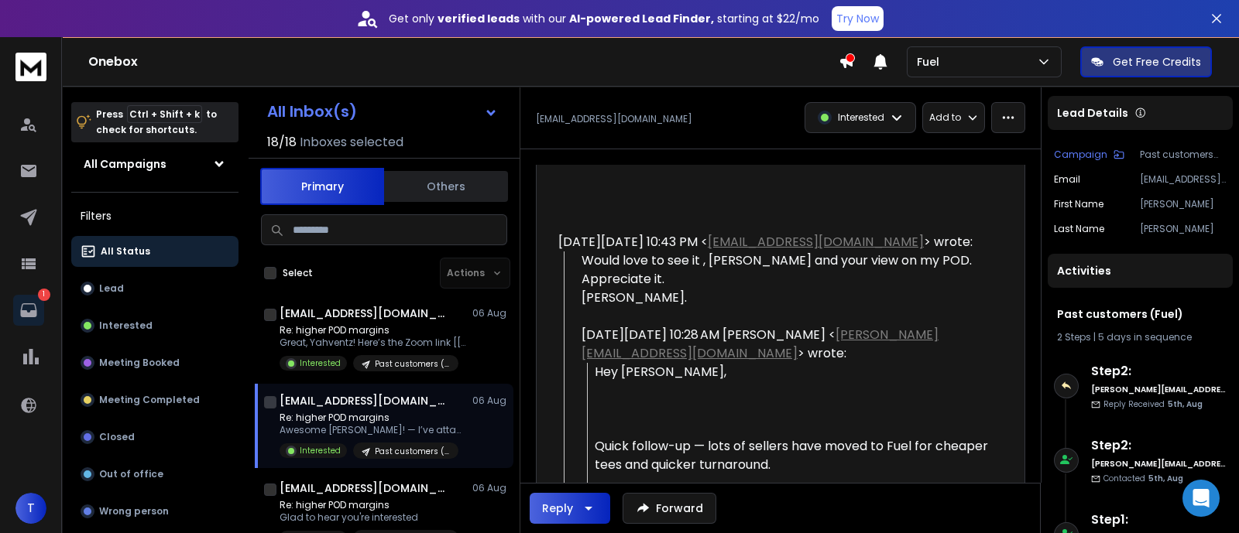
click at [890, 307] on div "[PERSON_NAME]." at bounding box center [785, 298] width 409 height 19
click at [897, 289] on div "Would love to see it , [PERSON_NAME] and your view on my POD. Appreciate it." at bounding box center [785, 270] width 409 height 37
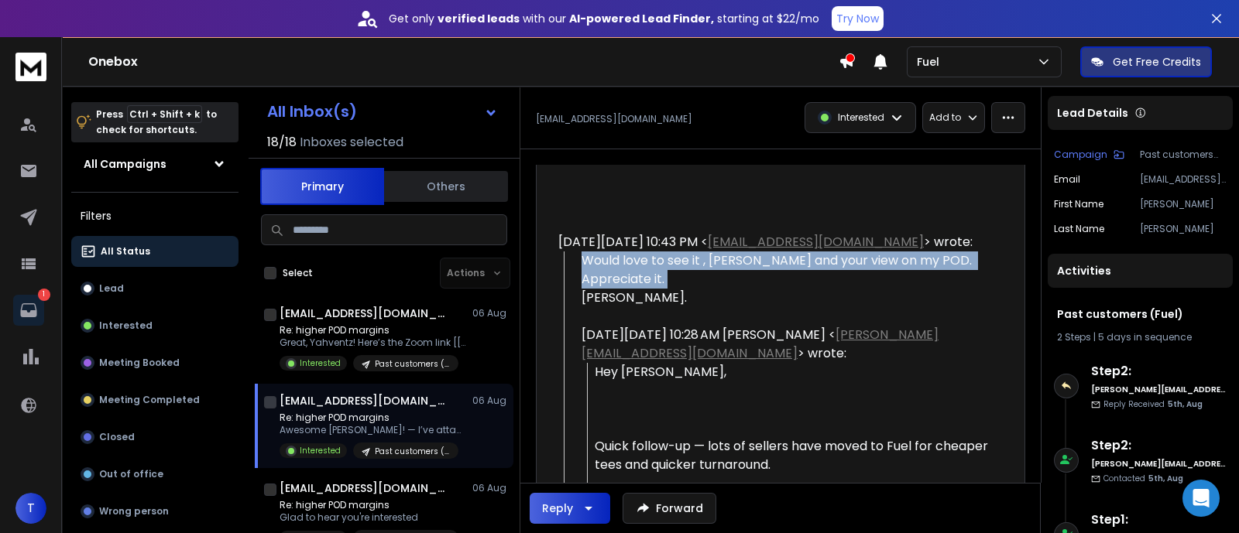
click at [897, 289] on div "Would love to see it , [PERSON_NAME] and your view on my POD. Appreciate it." at bounding box center [785, 270] width 409 height 37
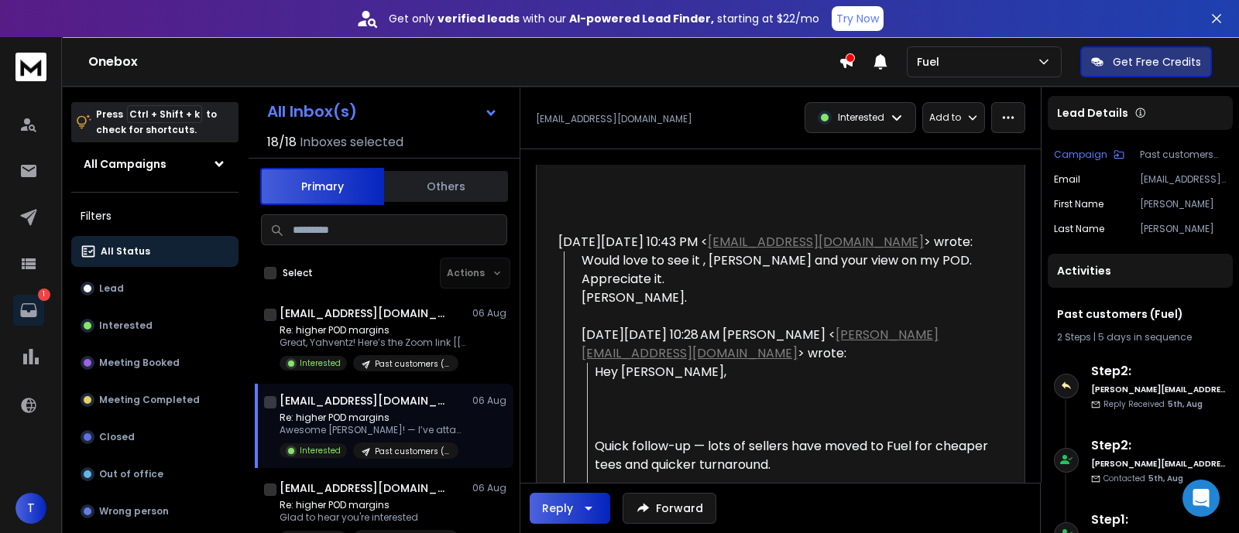
click at [892, 307] on div "[PERSON_NAME]." at bounding box center [785, 298] width 409 height 19
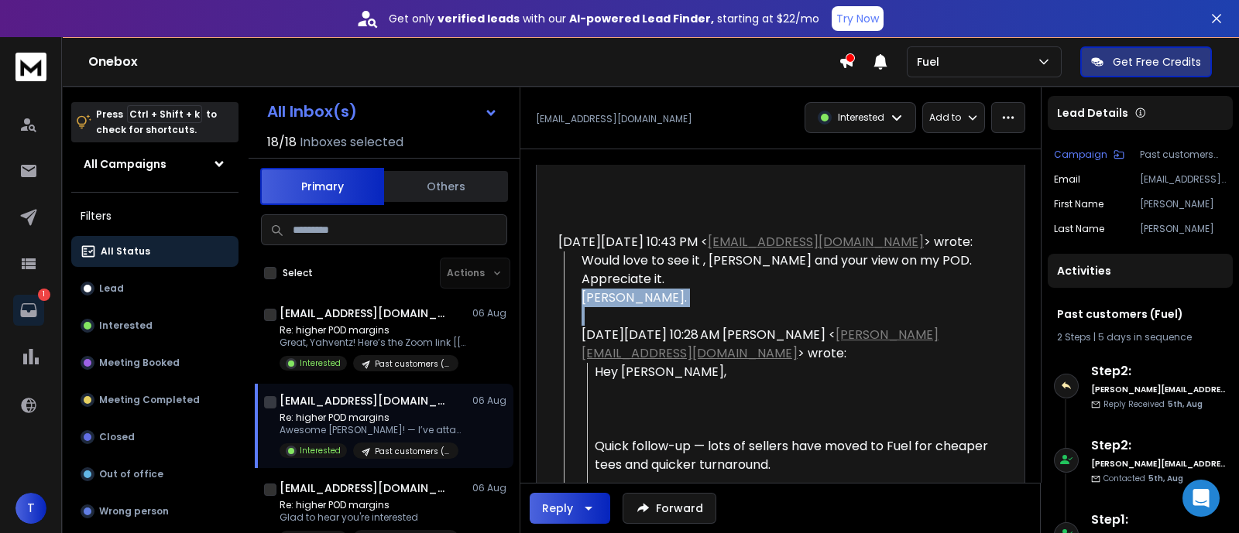
click at [892, 307] on div "[PERSON_NAME]." at bounding box center [785, 298] width 409 height 19
click at [883, 307] on div "[PERSON_NAME]." at bounding box center [785, 298] width 409 height 19
click at [886, 289] on div "Would love to see it , [PERSON_NAME] and your view on my POD. Appreciate it." at bounding box center [785, 270] width 409 height 37
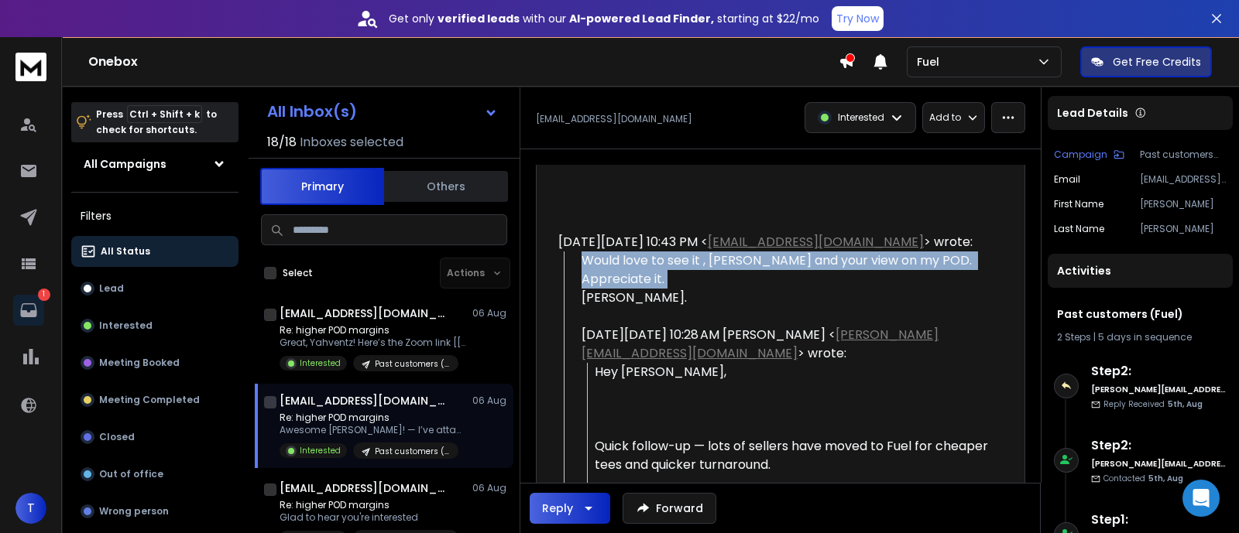
click at [886, 289] on div "Would love to see it , [PERSON_NAME] and your view on my POD. Appreciate it." at bounding box center [785, 270] width 409 height 37
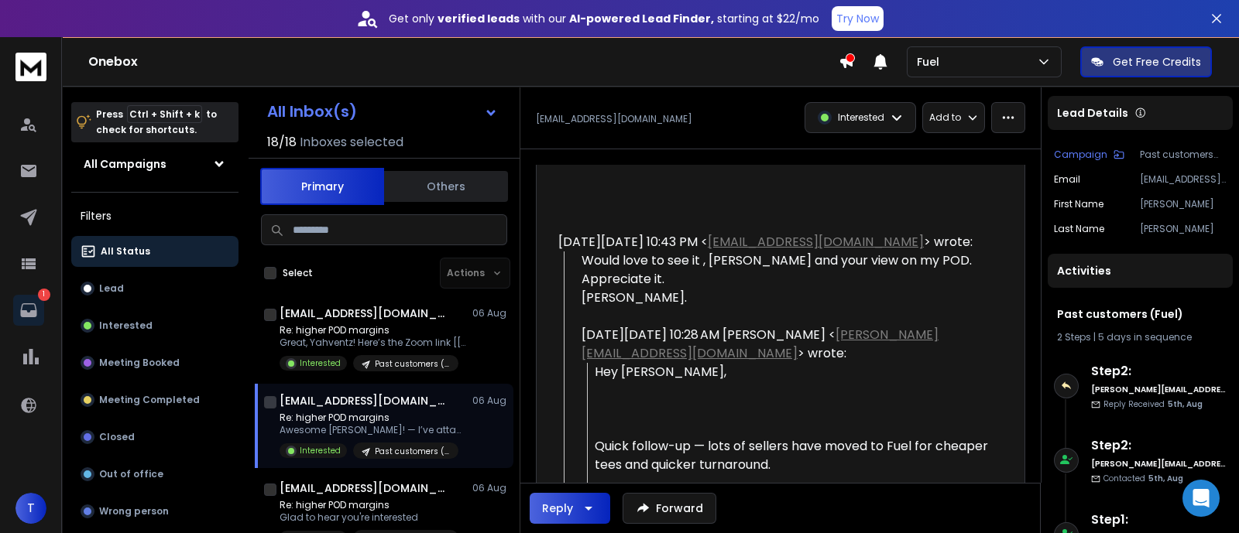
click at [880, 307] on div "[PERSON_NAME]." at bounding box center [785, 298] width 409 height 19
click at [888, 289] on div "Would love to see it , [PERSON_NAME] and your view on my POD. Appreciate it." at bounding box center [785, 270] width 409 height 37
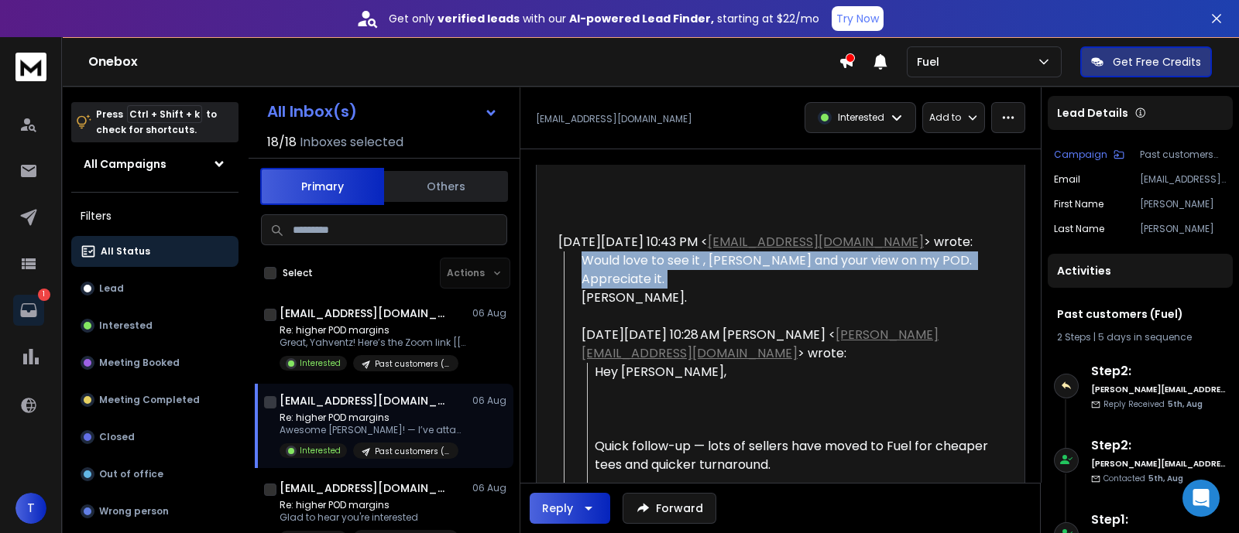
click at [888, 289] on div "Would love to see it , [PERSON_NAME] and your view on my POD. Appreciate it." at bounding box center [785, 270] width 409 height 37
click at [889, 289] on div "Would love to see it , [PERSON_NAME] and your view on my POD. Appreciate it." at bounding box center [785, 270] width 409 height 37
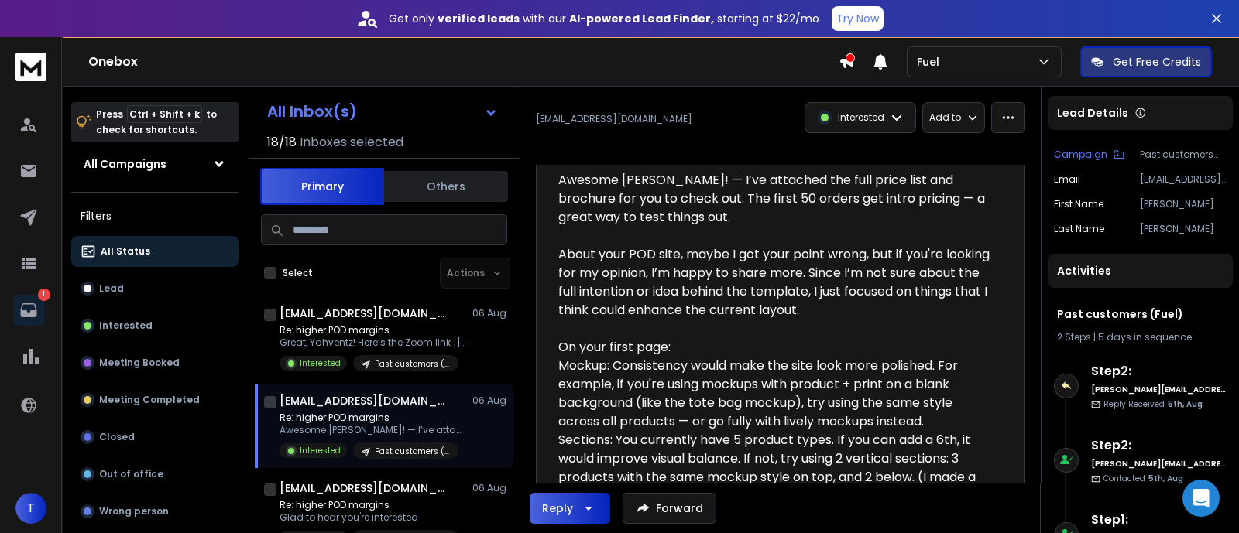
scroll to position [193, 0]
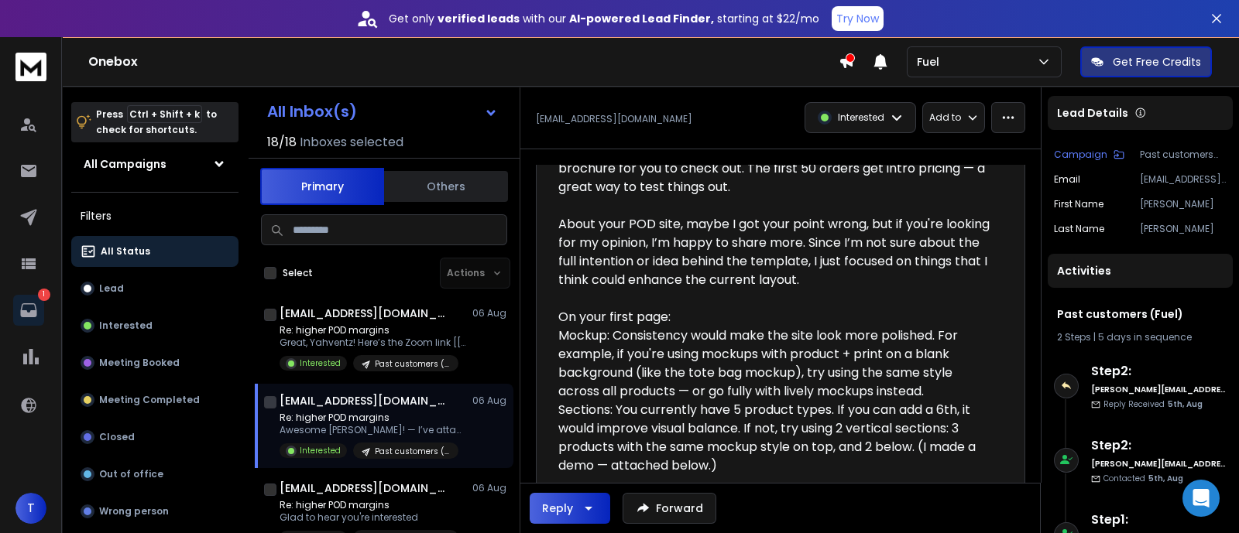
click at [764, 279] on div "About your POD site, maybe I got your point wrong, but if you're looking for my…" at bounding box center [774, 252] width 432 height 74
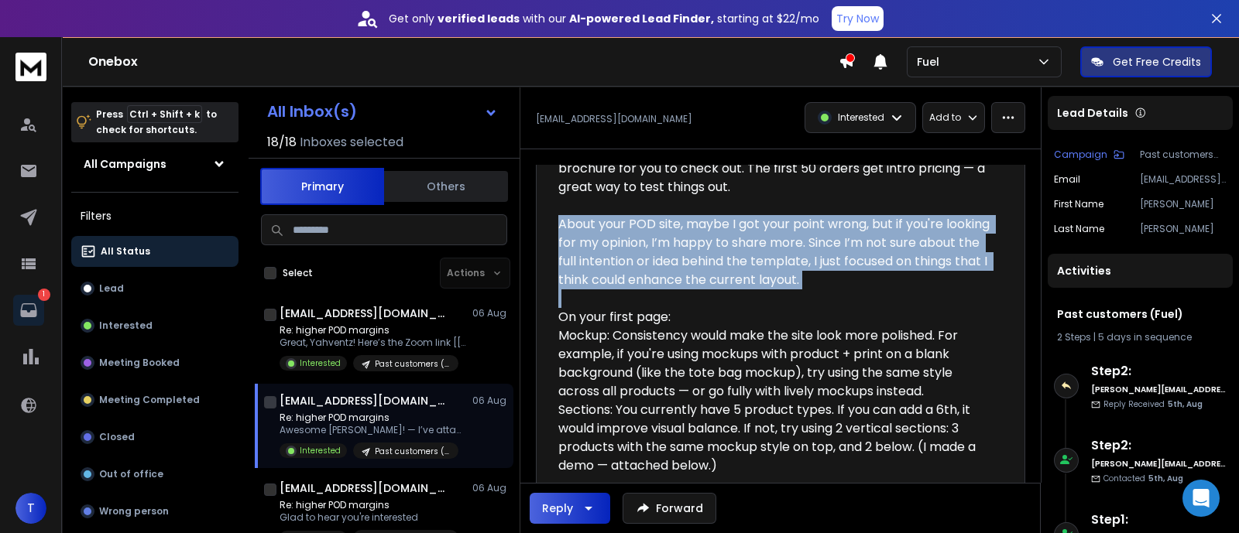
click at [764, 279] on div "About your POD site, maybe I got your point wrong, but if you're looking for my…" at bounding box center [774, 252] width 432 height 74
click at [766, 292] on div at bounding box center [774, 299] width 432 height 19
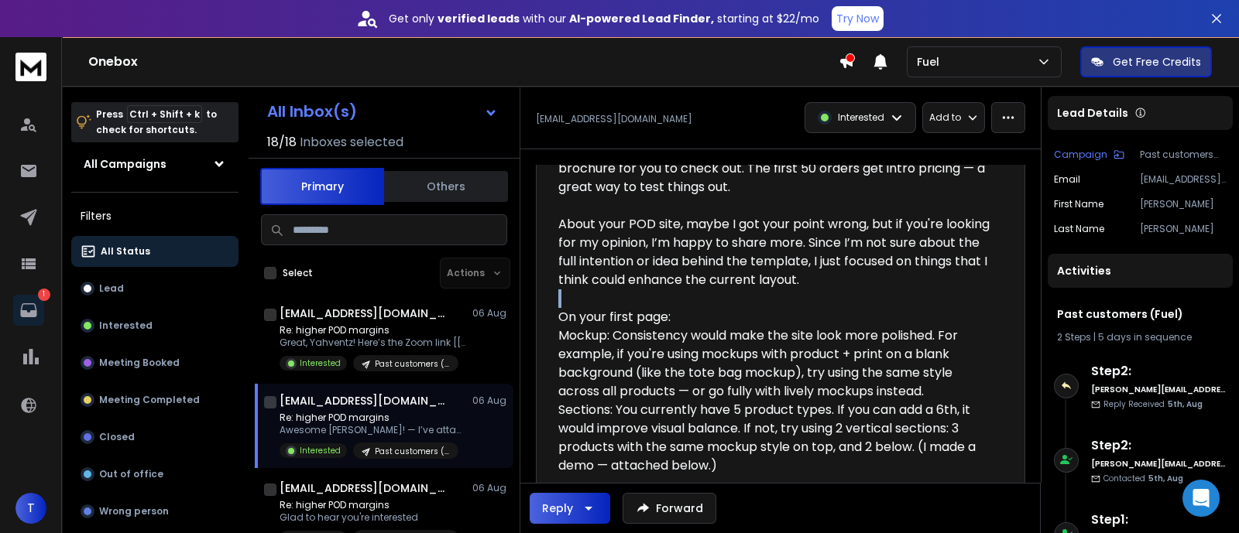
click at [766, 292] on div at bounding box center [774, 299] width 432 height 19
click at [765, 327] on li "Mockup: Consistency would make the site look more polished. For example, if you…" at bounding box center [774, 364] width 432 height 74
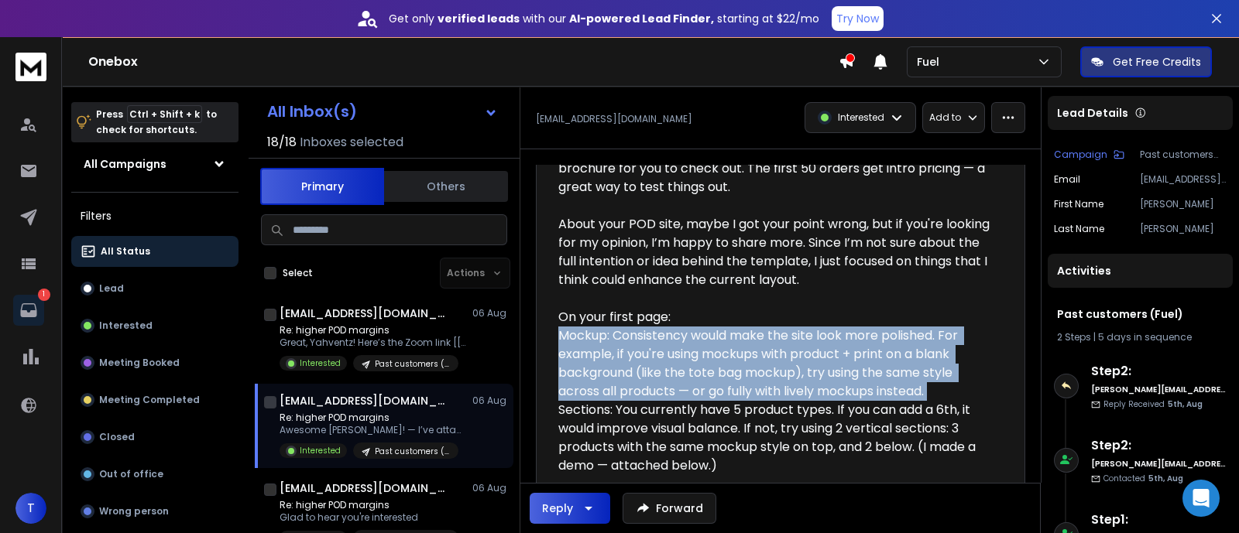
click at [765, 327] on li "Mockup: Consistency would make the site look more polished. For example, if you…" at bounding box center [774, 364] width 432 height 74
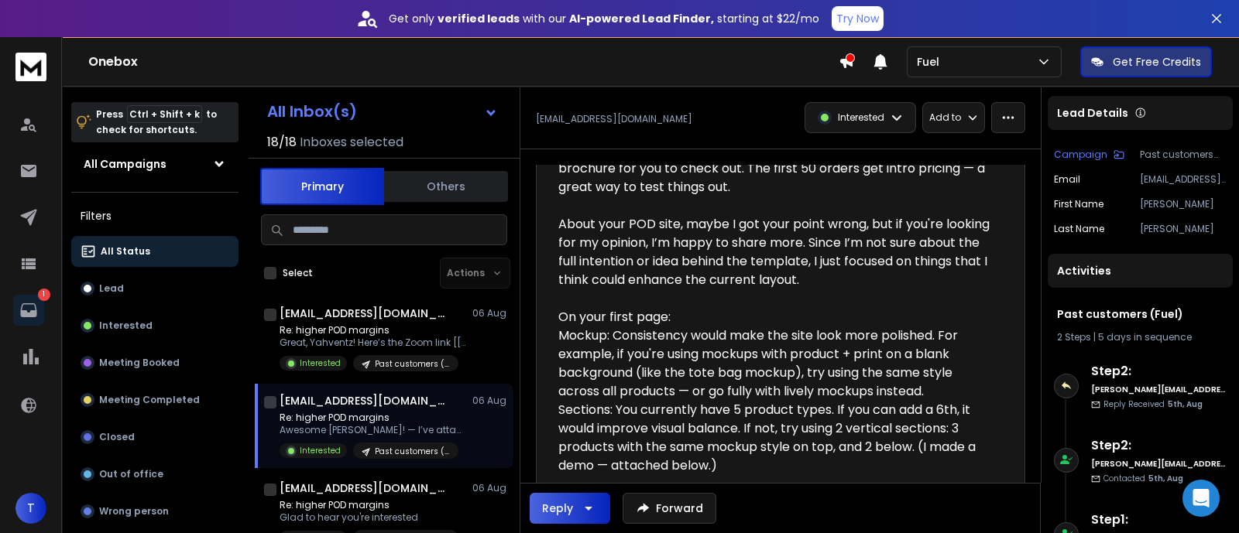
click at [776, 311] on div "On your first page:" at bounding box center [774, 317] width 432 height 19
click at [778, 341] on li "Mockup: Consistency would make the site look more polished. For example, if you…" at bounding box center [774, 364] width 432 height 74
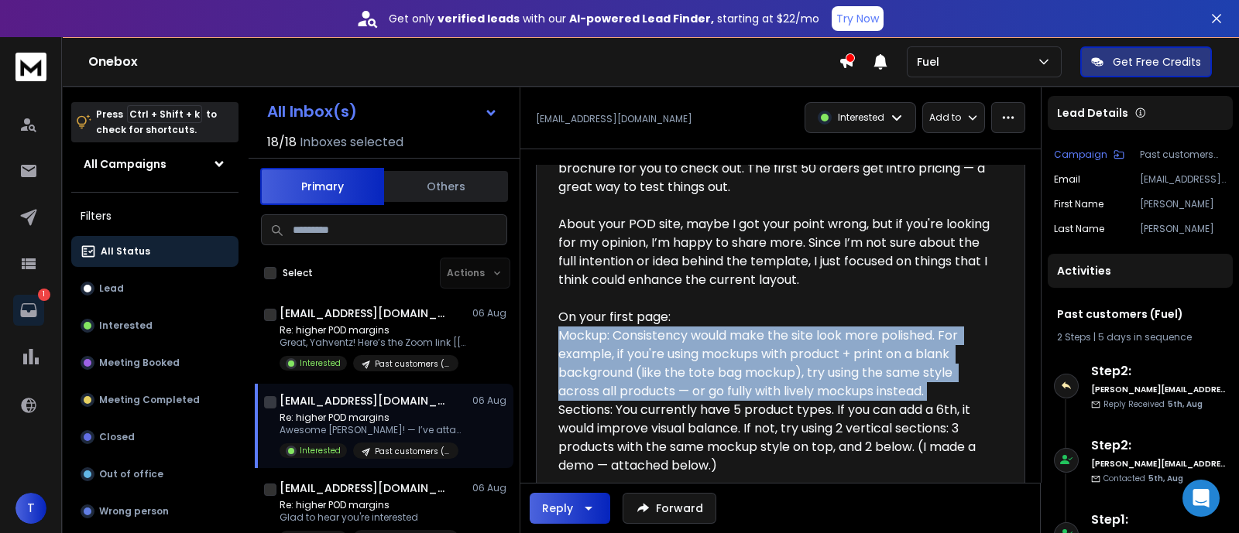
click at [778, 341] on li "Mockup: Consistency would make the site look more polished. For example, if you…" at bounding box center [774, 364] width 432 height 74
click at [779, 346] on li "Mockup: Consistency would make the site look more polished. For example, if you…" at bounding box center [774, 364] width 432 height 74
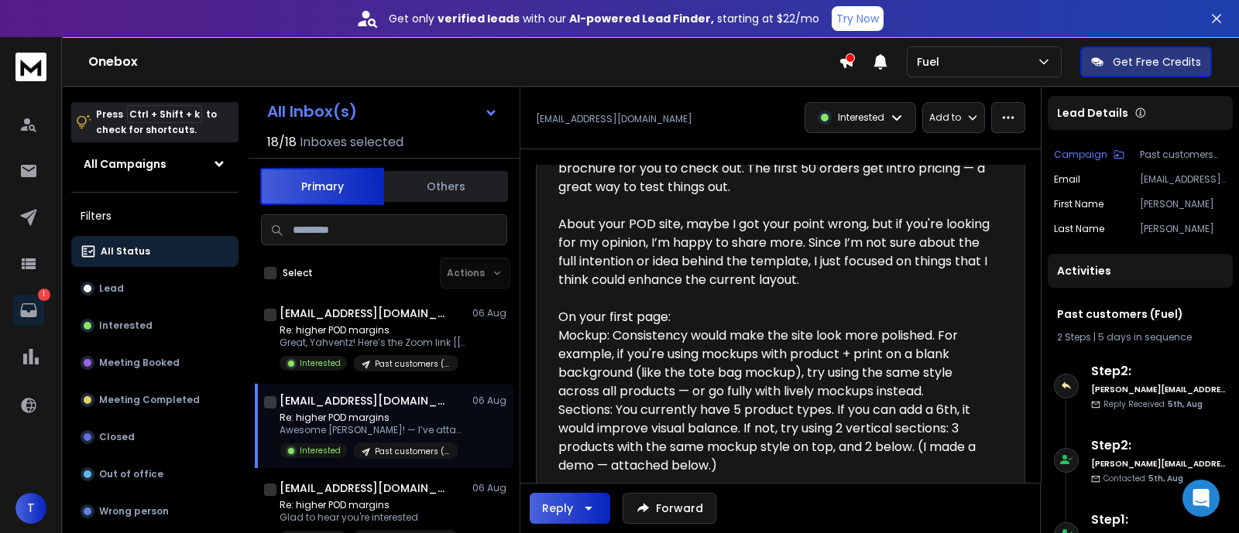
click at [790, 317] on div "On your first page:" at bounding box center [774, 317] width 432 height 19
click at [791, 355] on li "Mockup: Consistency would make the site look more polished. For example, if you…" at bounding box center [774, 364] width 432 height 74
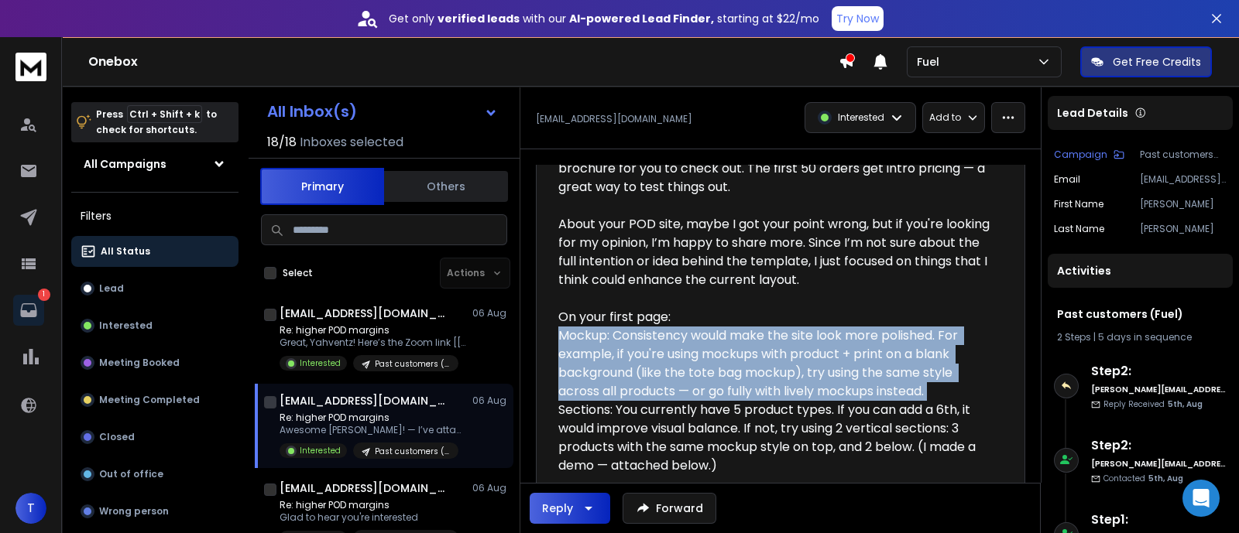
click at [791, 355] on li "Mockup: Consistency would make the site look more polished. For example, if you…" at bounding box center [774, 364] width 432 height 74
click at [800, 337] on li "Mockup: Consistency would make the site look more polished. For example, if you…" at bounding box center [774, 364] width 432 height 74
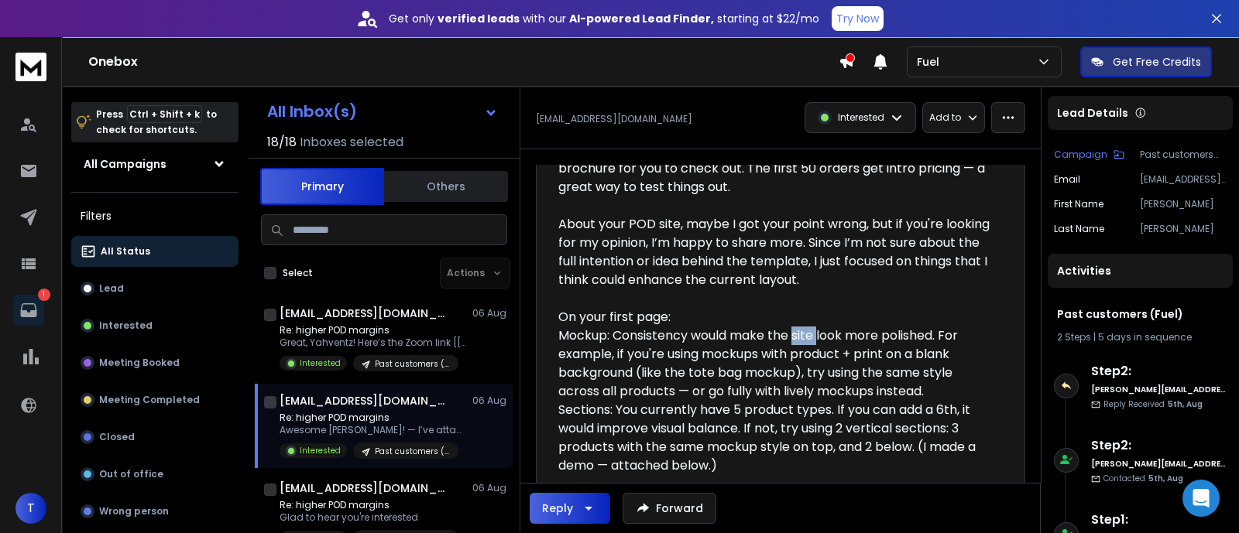
click at [800, 337] on li "Mockup: Consistency would make the site look more polished. For example, if you…" at bounding box center [774, 364] width 432 height 74
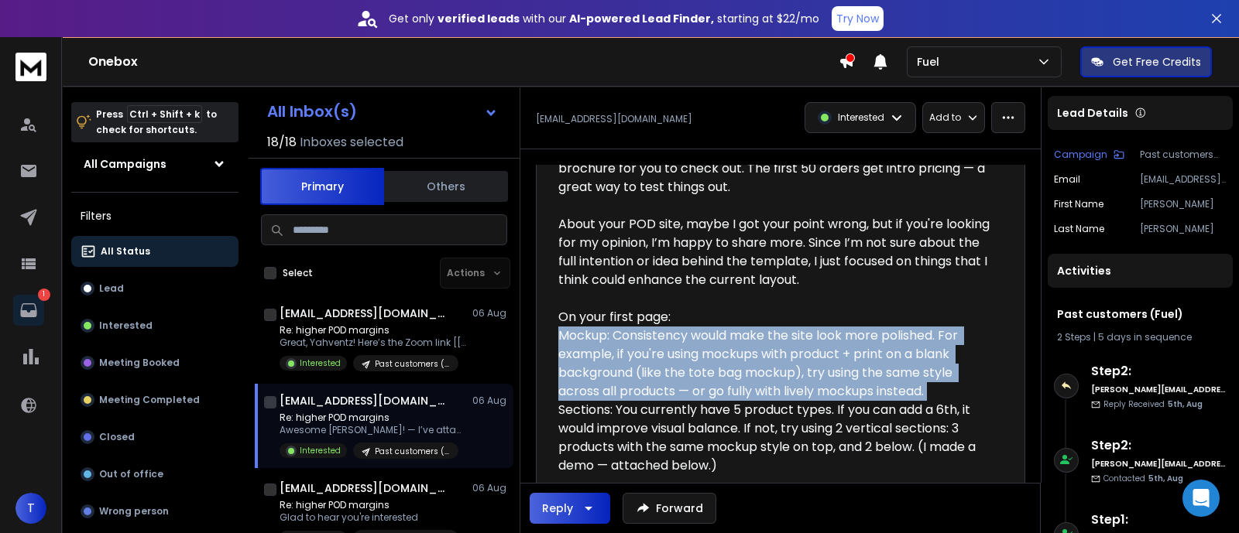
click at [800, 337] on li "Mockup: Consistency would make the site look more polished. For example, if you…" at bounding box center [774, 364] width 432 height 74
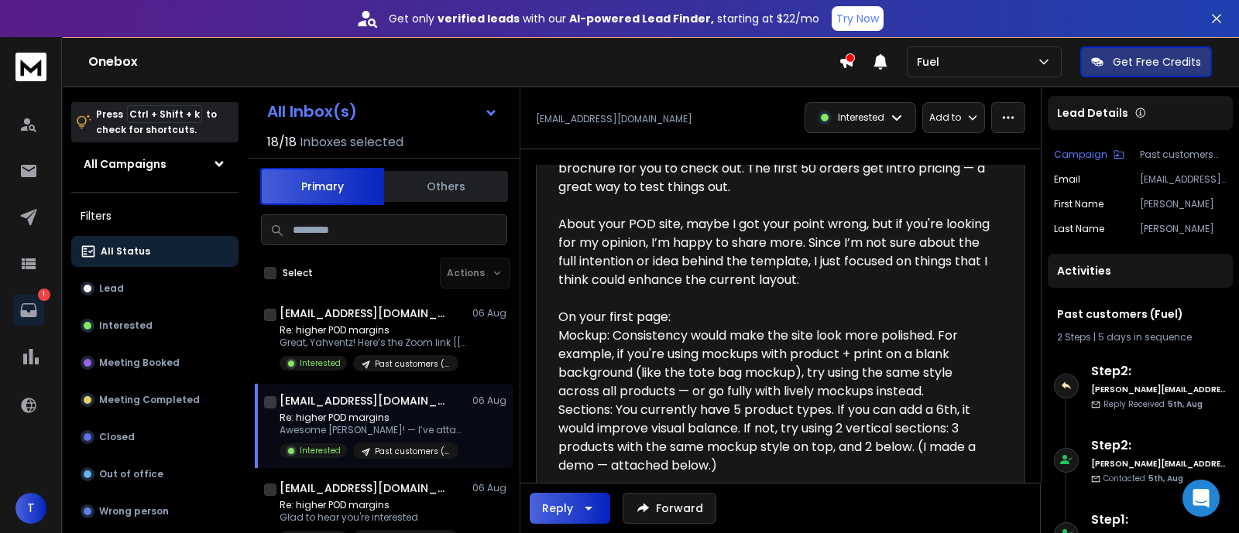
click at [810, 324] on div "On your first page:" at bounding box center [774, 317] width 432 height 19
click at [813, 350] on li "Mockup: Consistency would make the site look more polished. For example, if you…" at bounding box center [774, 364] width 432 height 74
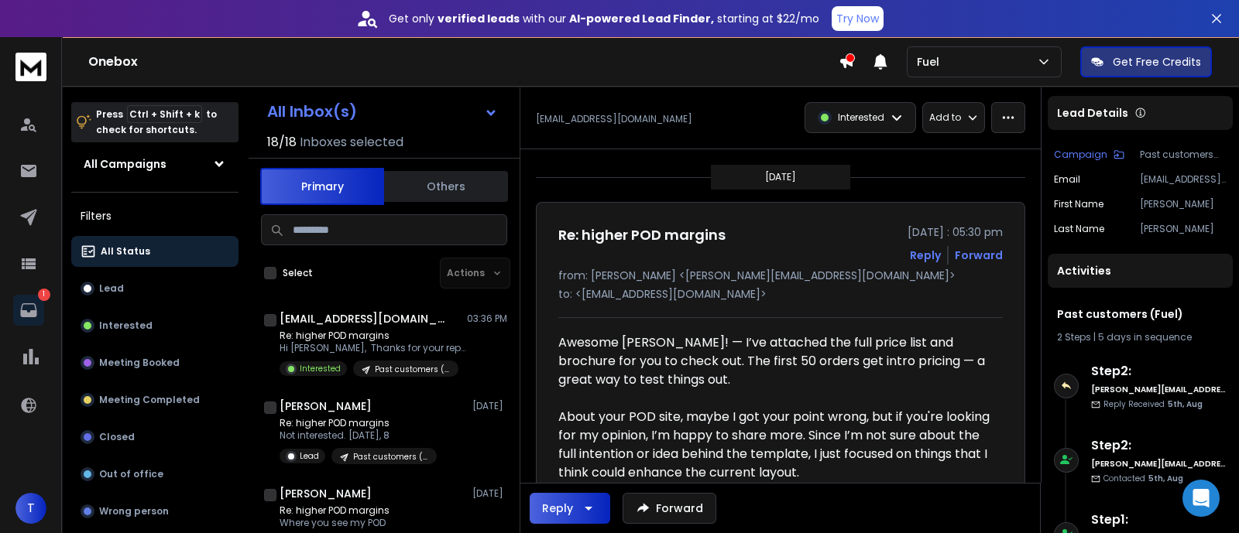
scroll to position [0, 0]
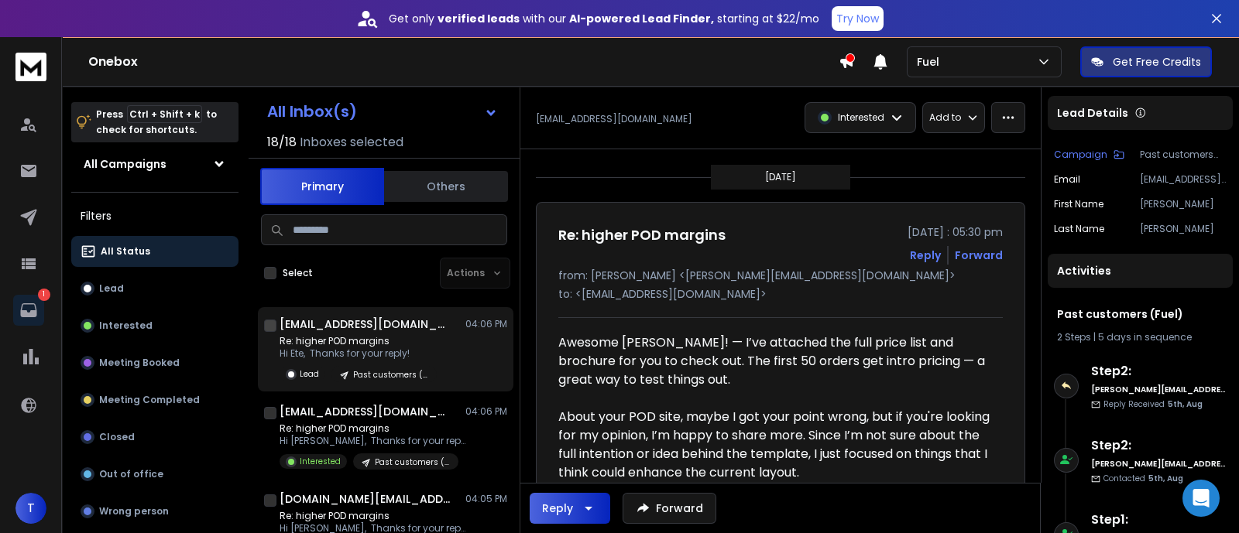
click at [403, 337] on p "Re: higher POD margins" at bounding box center [357, 341] width 157 height 12
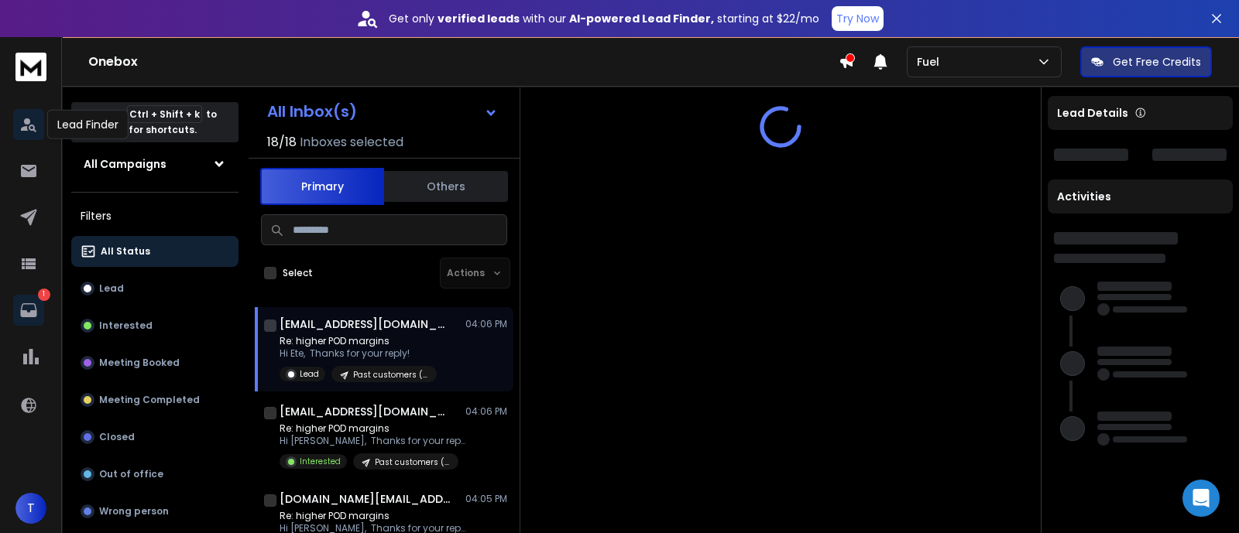
click at [27, 119] on circle at bounding box center [27, 121] width 6 height 6
